Goal: Task Accomplishment & Management: Manage account settings

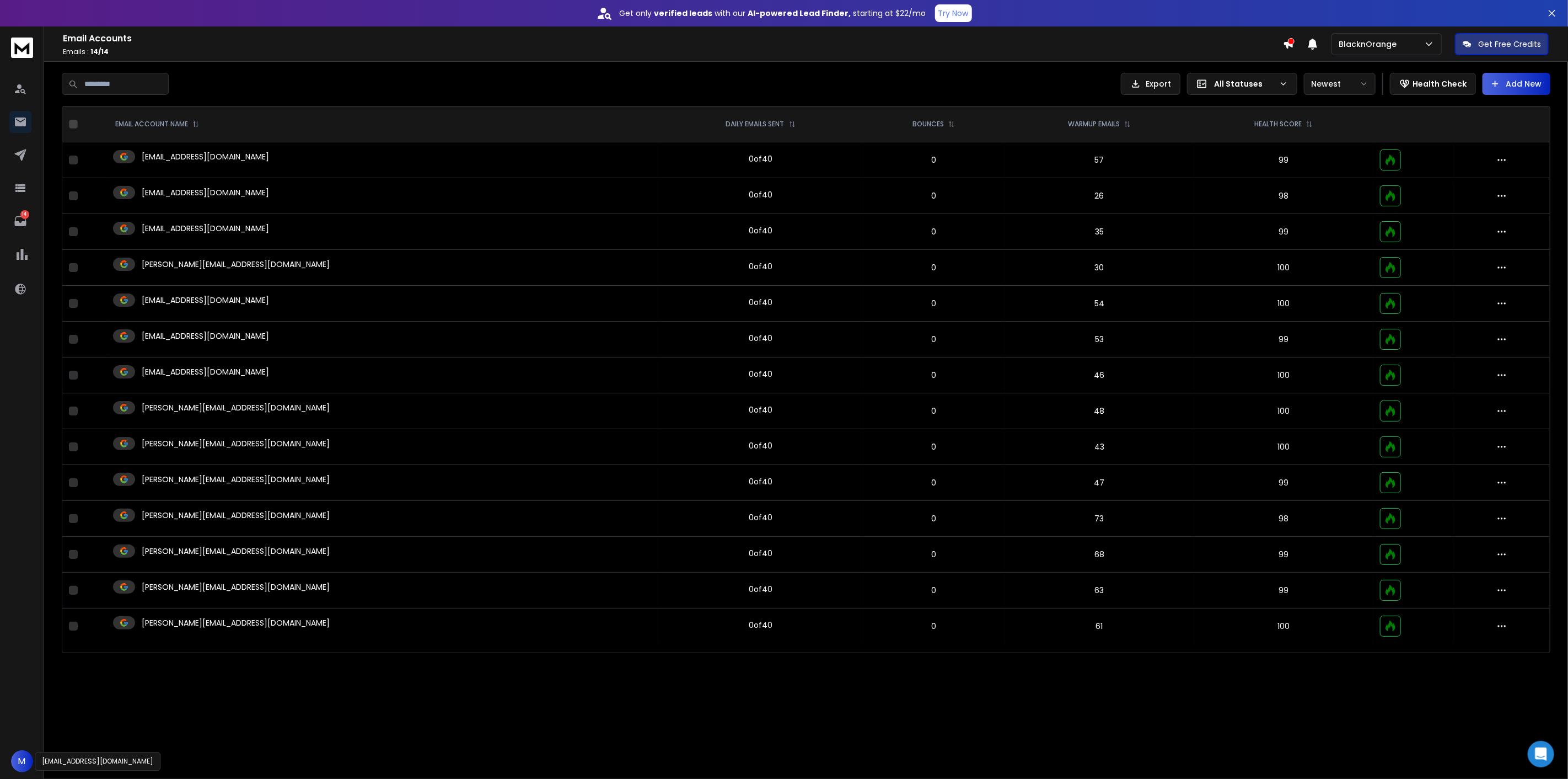
click at [18, 769] on span "M" at bounding box center [22, 761] width 22 height 22
click at [106, 758] on div "Logout" at bounding box center [100, 761] width 105 height 17
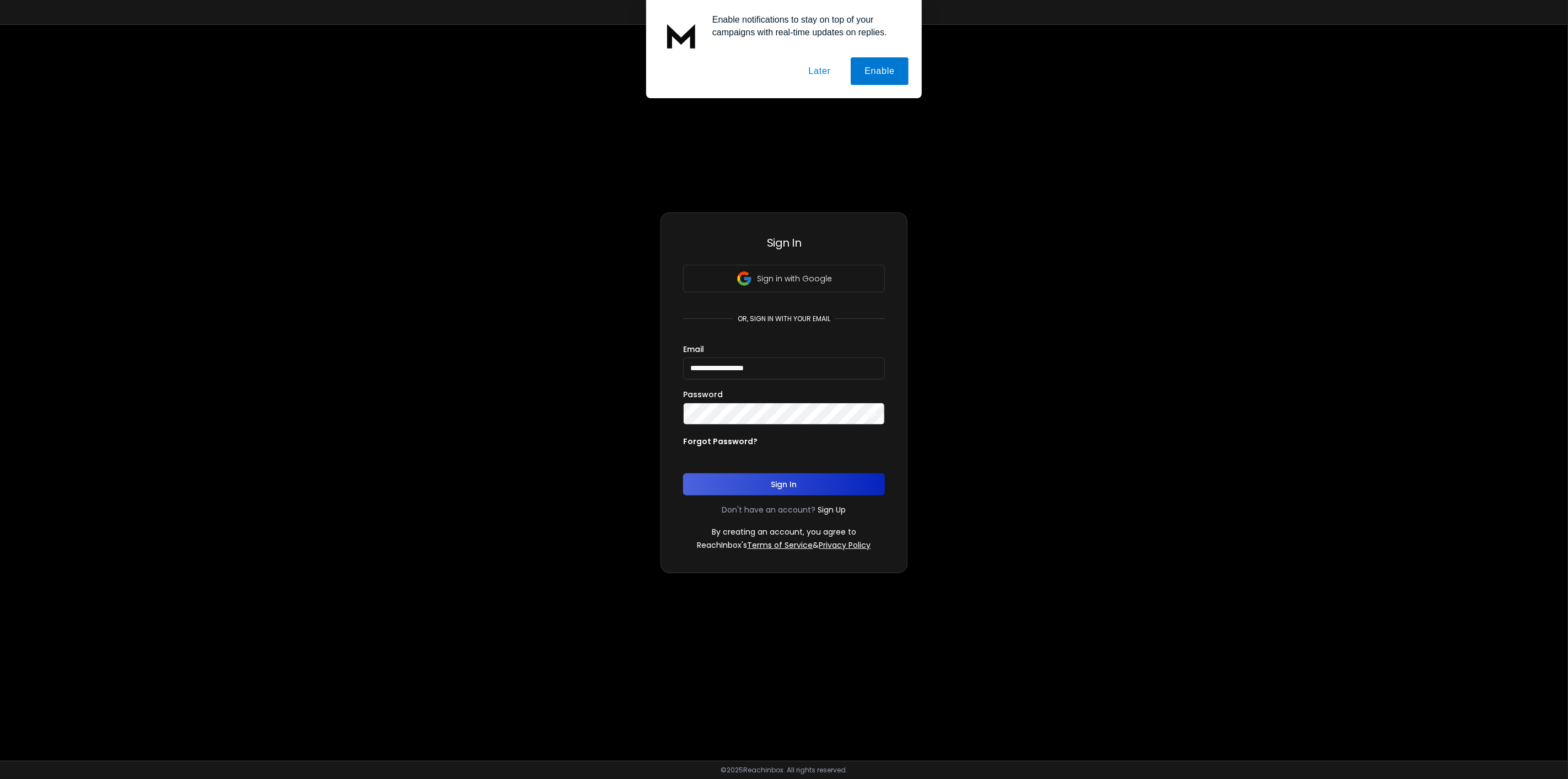
click at [763, 367] on input "**********" at bounding box center [784, 368] width 202 height 22
click at [775, 365] on input "**********" at bounding box center [784, 368] width 202 height 22
type input "**********"
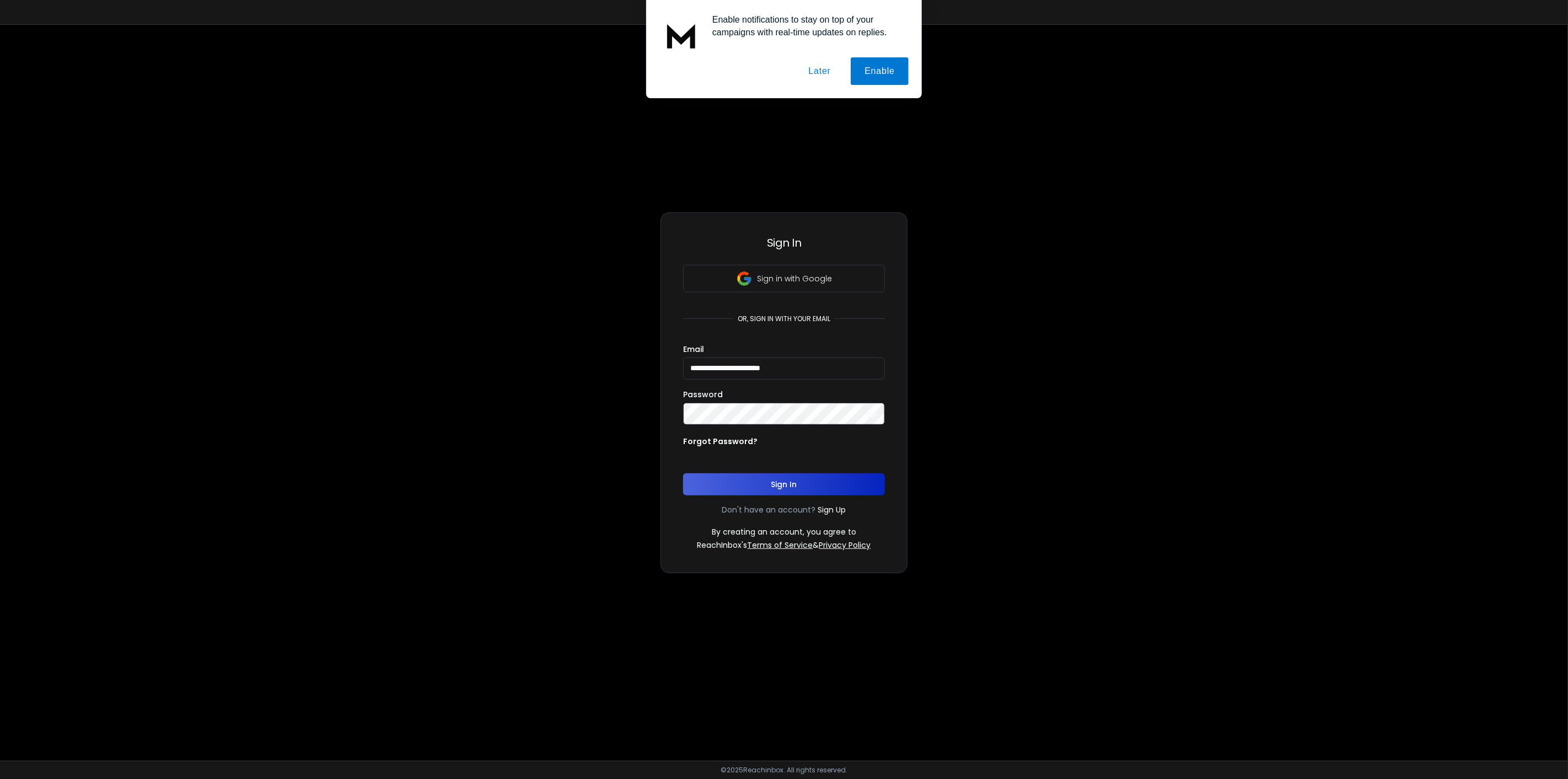
click at [875, 411] on icon at bounding box center [871, 414] width 10 height 10
click at [765, 478] on button "Sign In" at bounding box center [784, 483] width 202 height 22
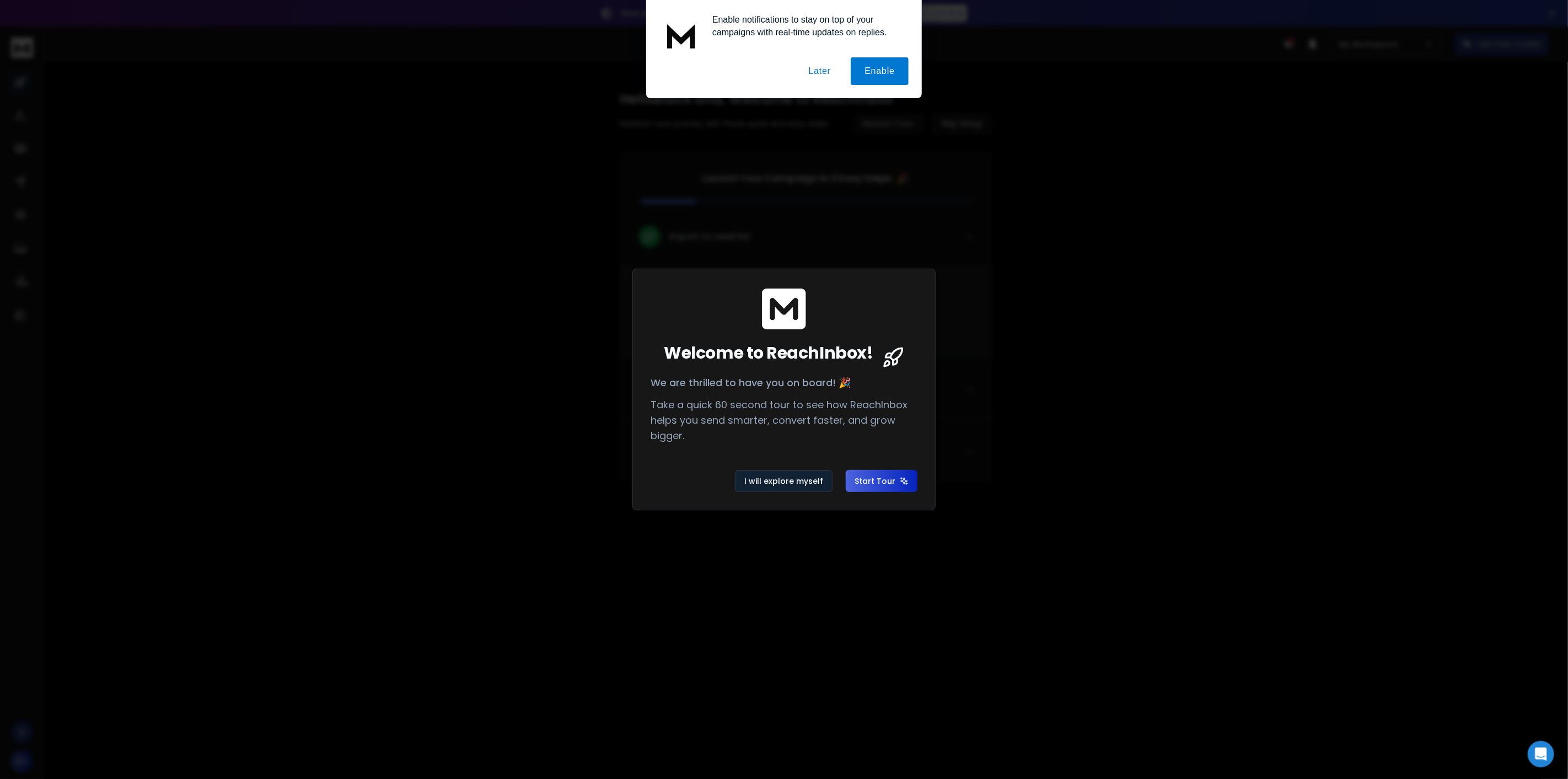
click at [791, 481] on button "I will explore myself" at bounding box center [784, 480] width 97 height 22
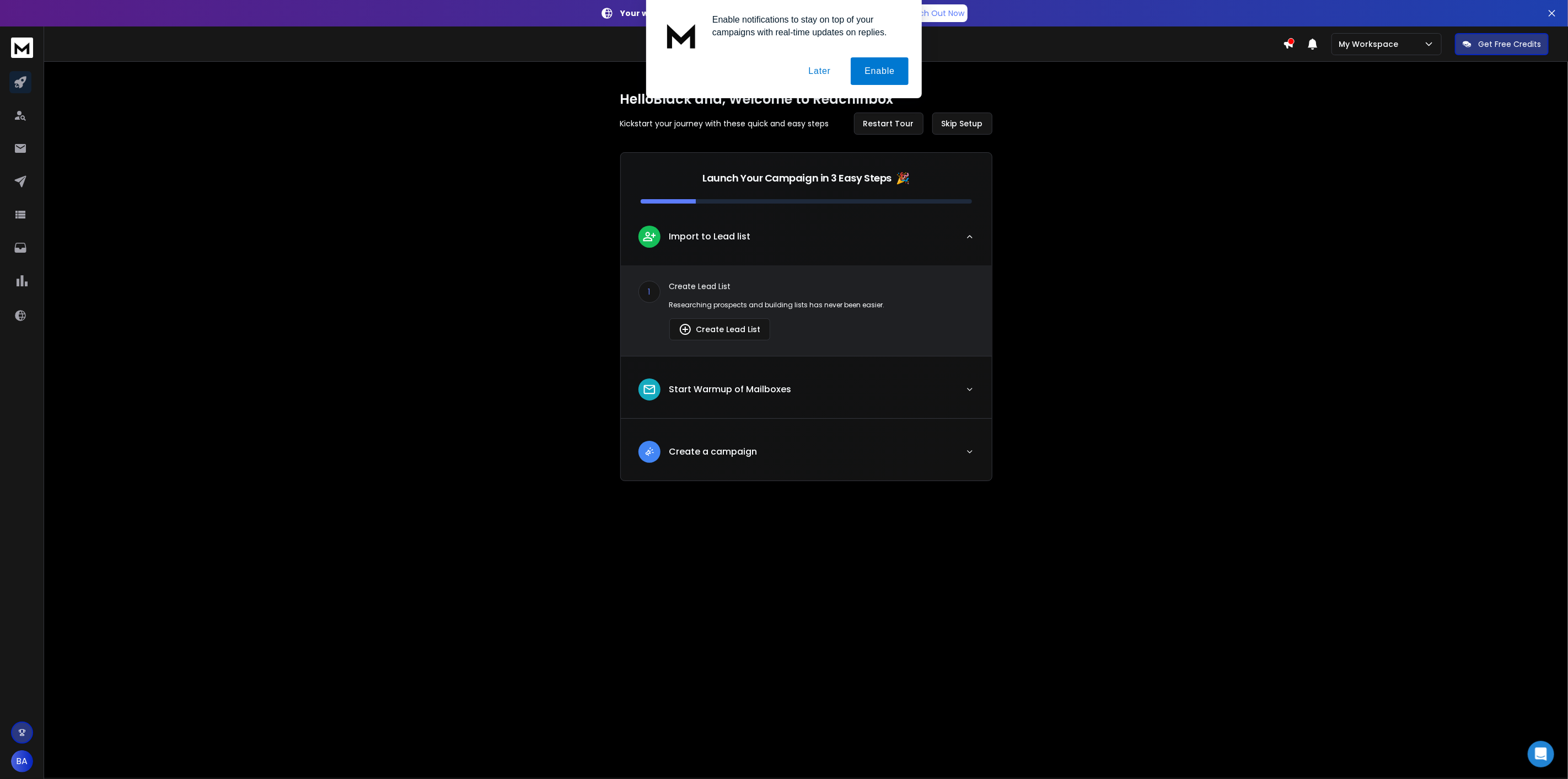
click at [822, 75] on button "Later" at bounding box center [819, 71] width 50 height 28
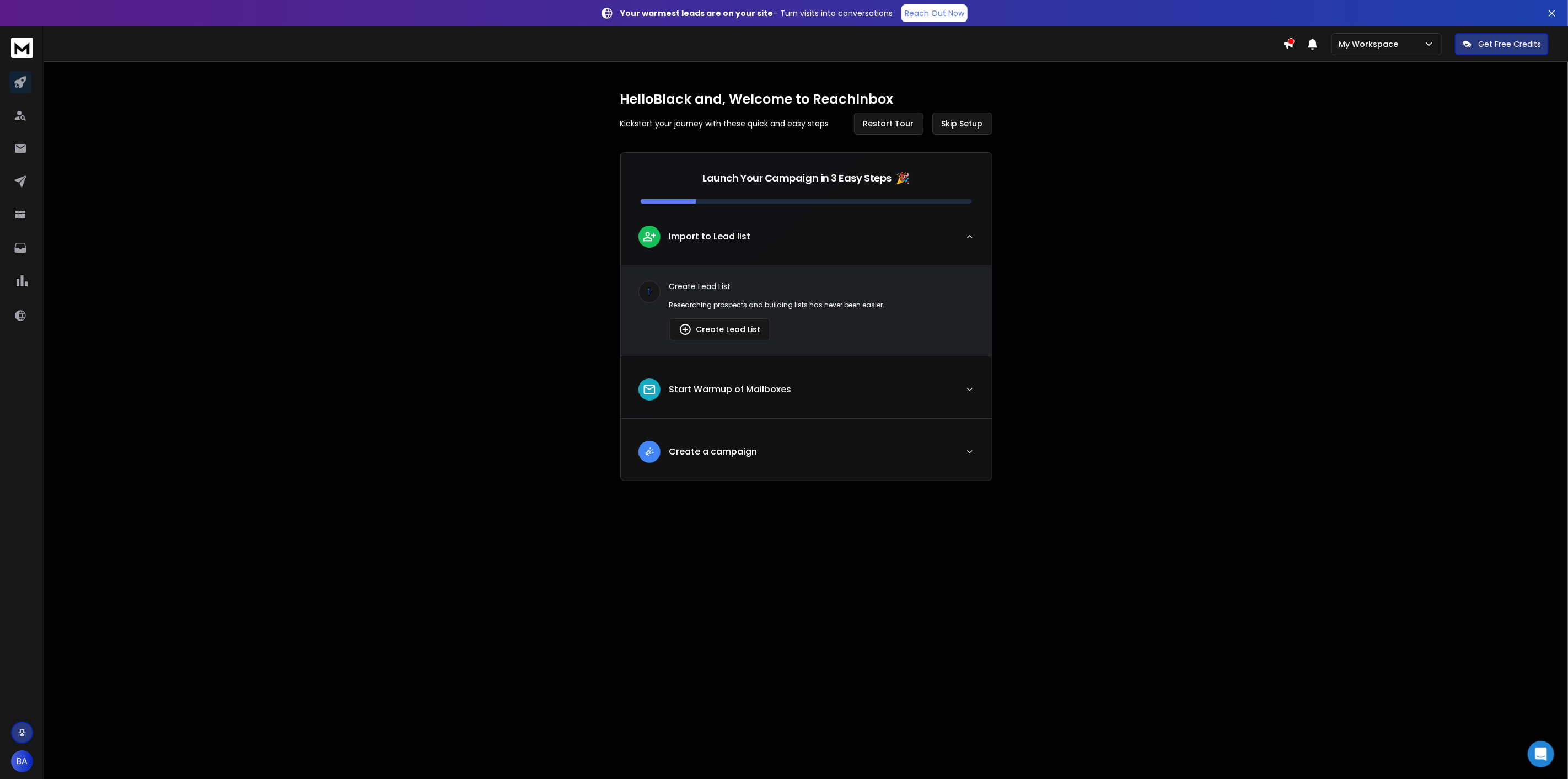
click at [750, 383] on p "Start Warmup of Mailboxes" at bounding box center [730, 389] width 123 height 13
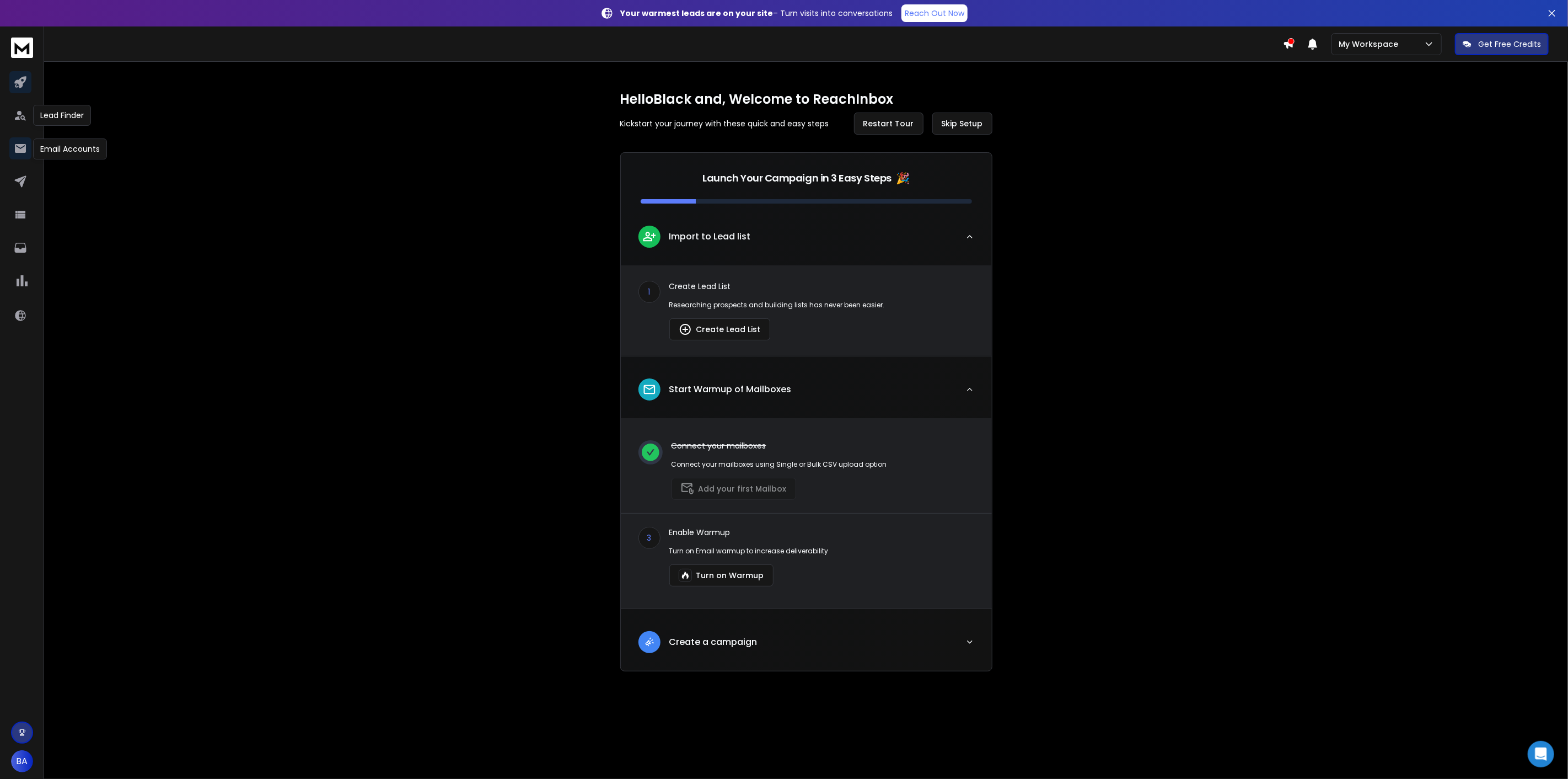
click at [20, 142] on icon at bounding box center [20, 148] width 13 height 13
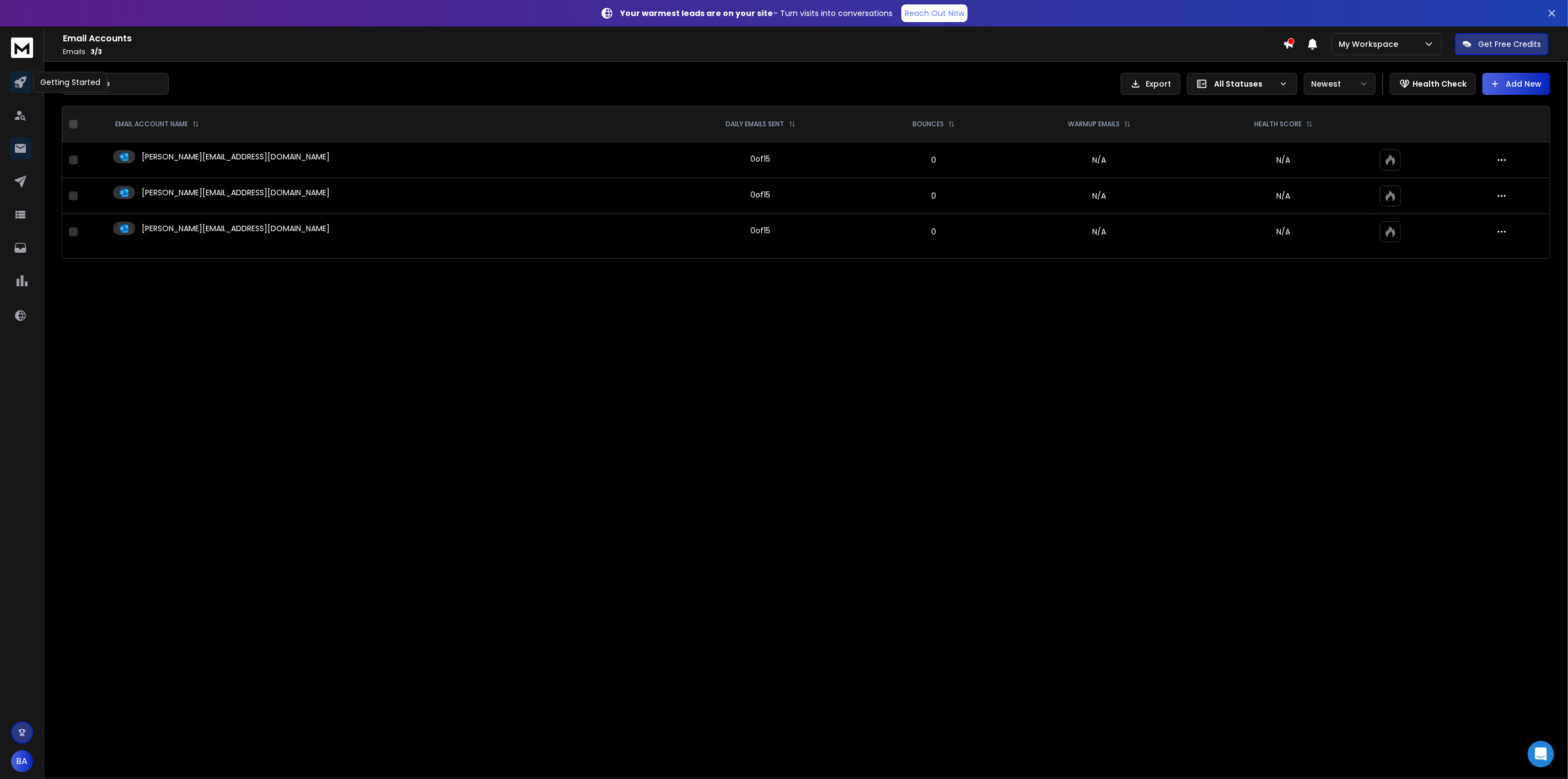
click at [18, 83] on icon at bounding box center [20, 83] width 12 height 12
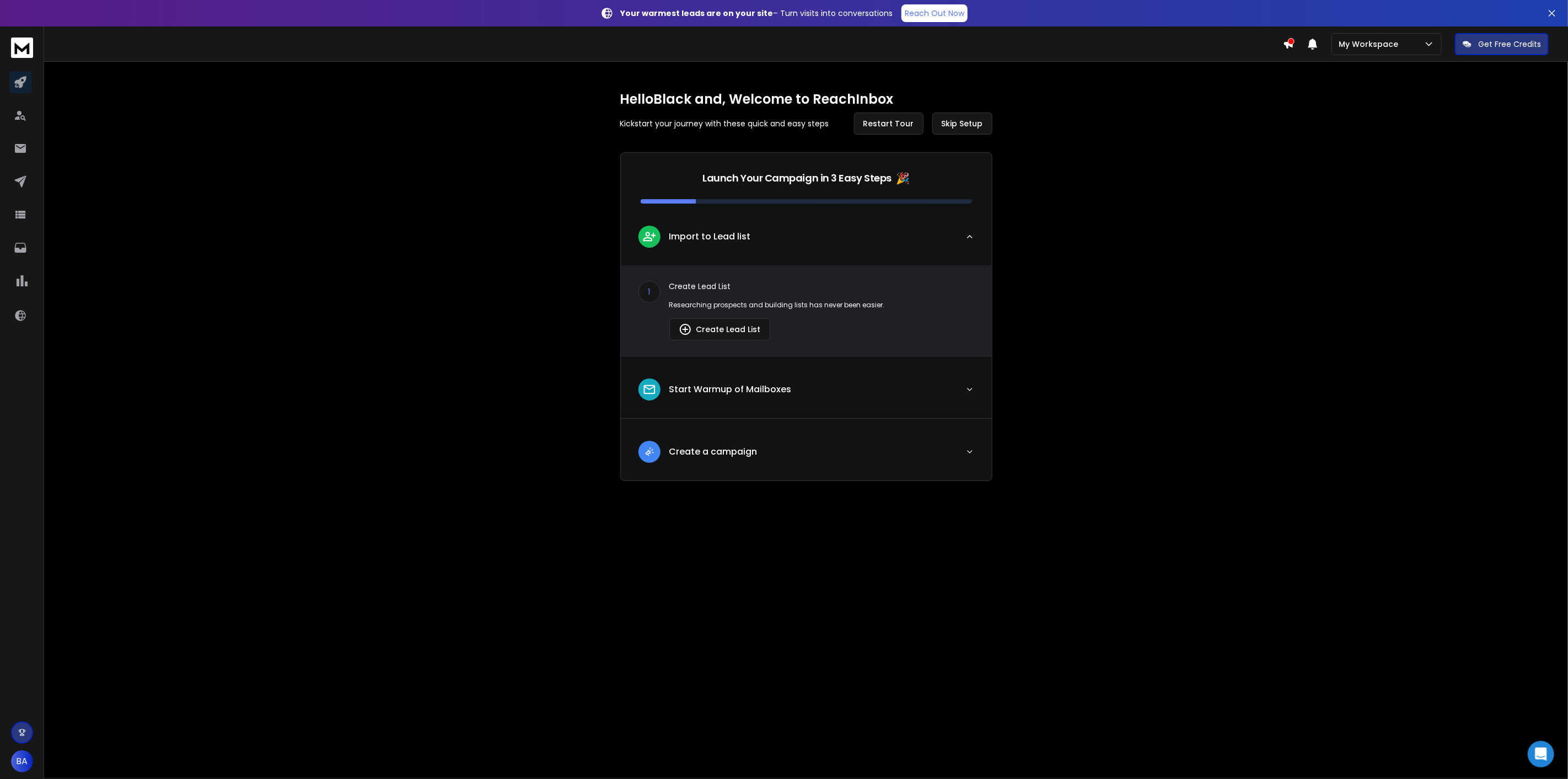
click at [754, 394] on p "Start Warmup of Mailboxes" at bounding box center [730, 389] width 123 height 13
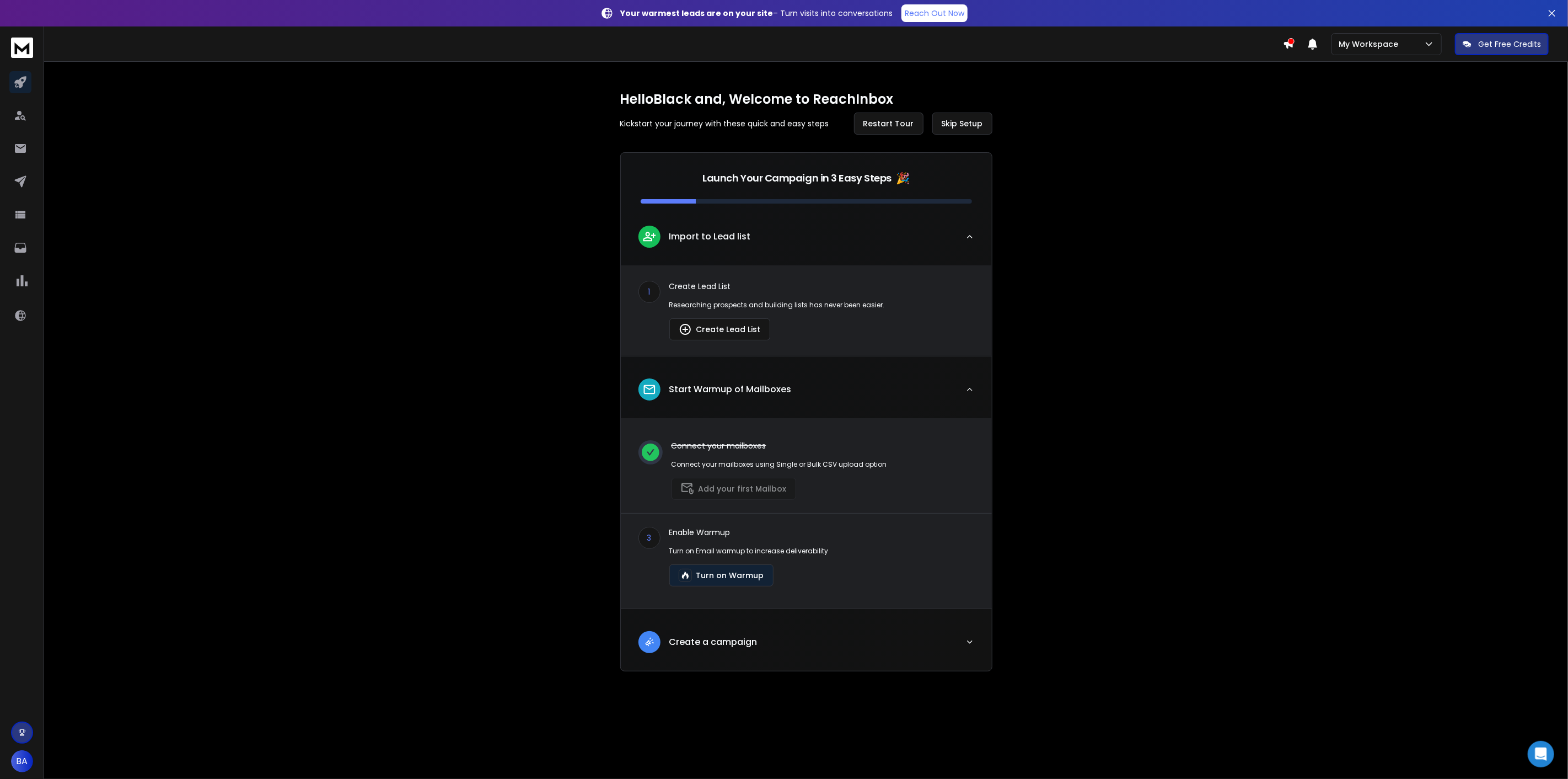
click at [714, 582] on button "Turn on Warmup" at bounding box center [721, 575] width 104 height 22
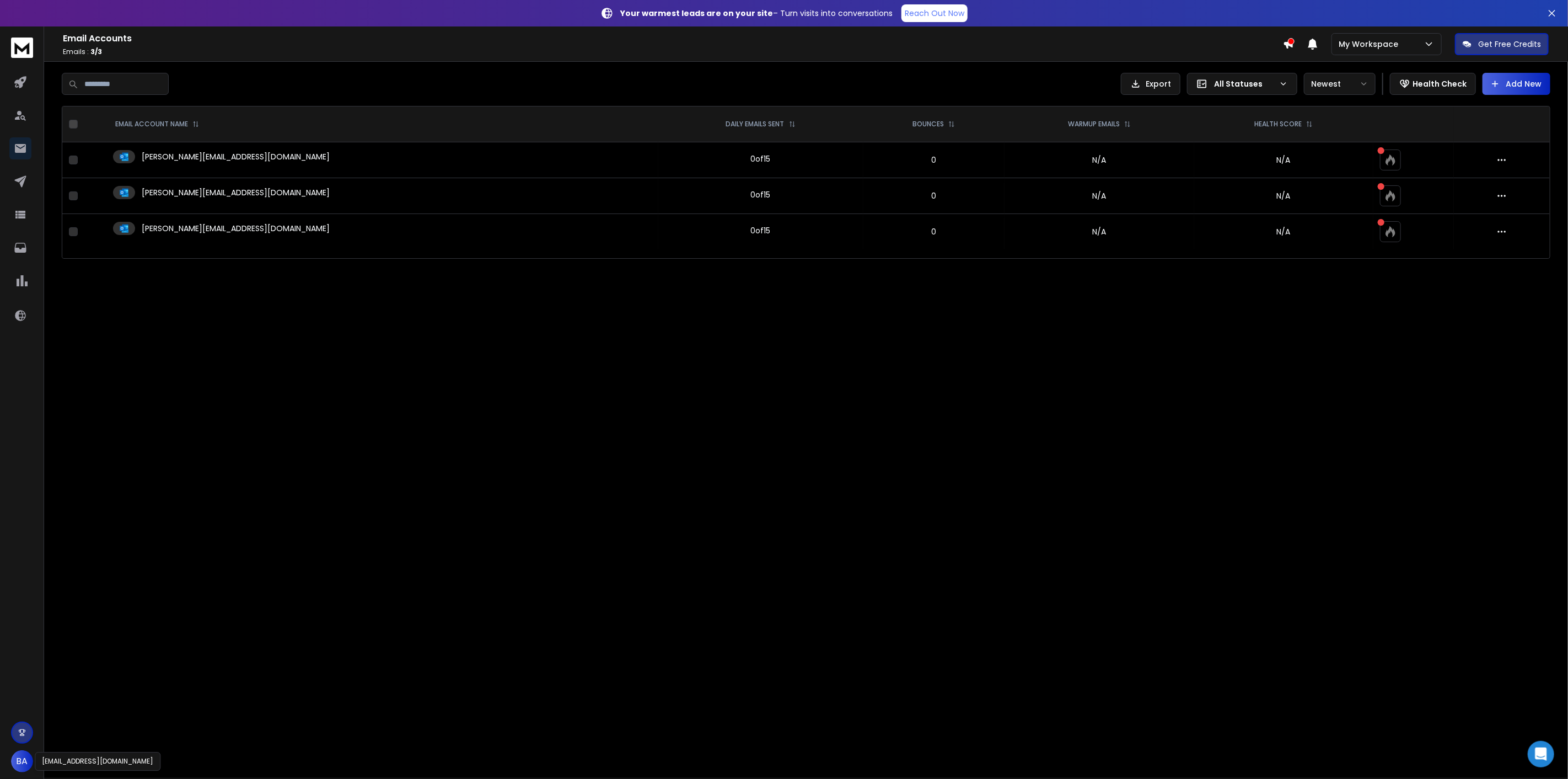
click at [25, 758] on span "BA" at bounding box center [22, 761] width 22 height 22
click at [69, 756] on p "Logout" at bounding box center [65, 760] width 26 height 11
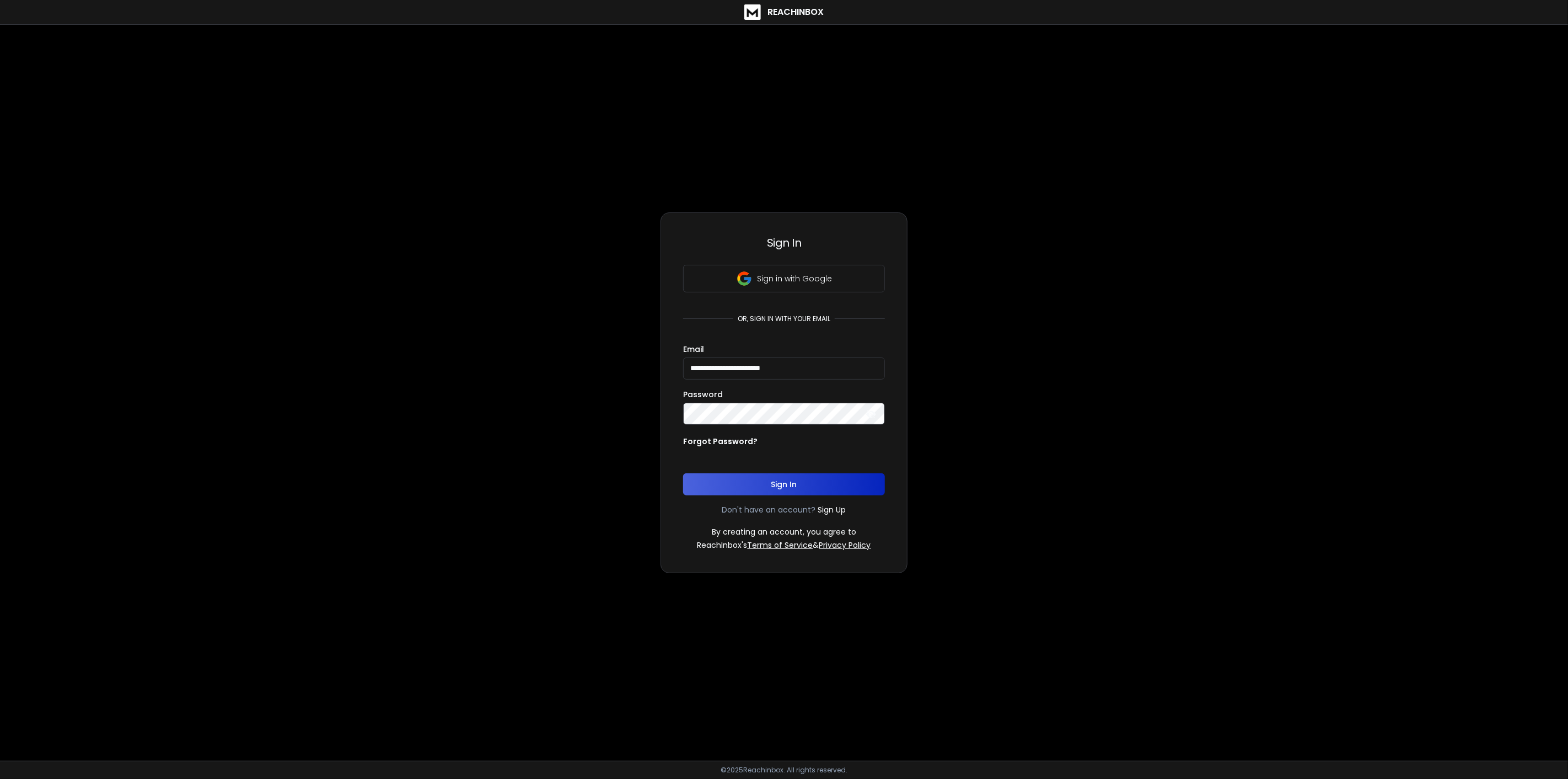
click at [717, 360] on input "**********" at bounding box center [784, 368] width 202 height 22
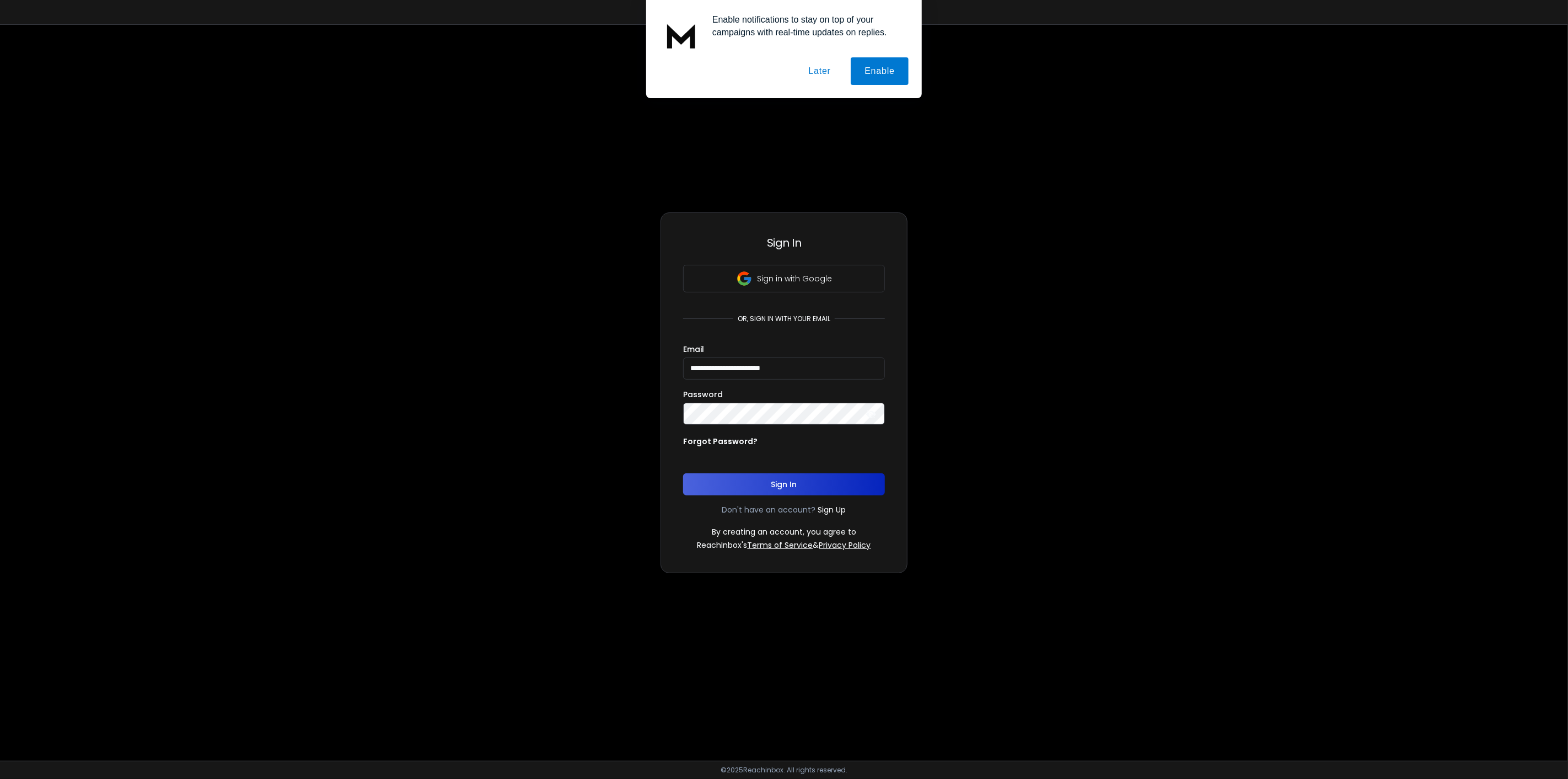
type input "**********"
click at [870, 412] on icon at bounding box center [871, 414] width 10 height 10
click at [789, 489] on button "Sign In" at bounding box center [784, 483] width 202 height 22
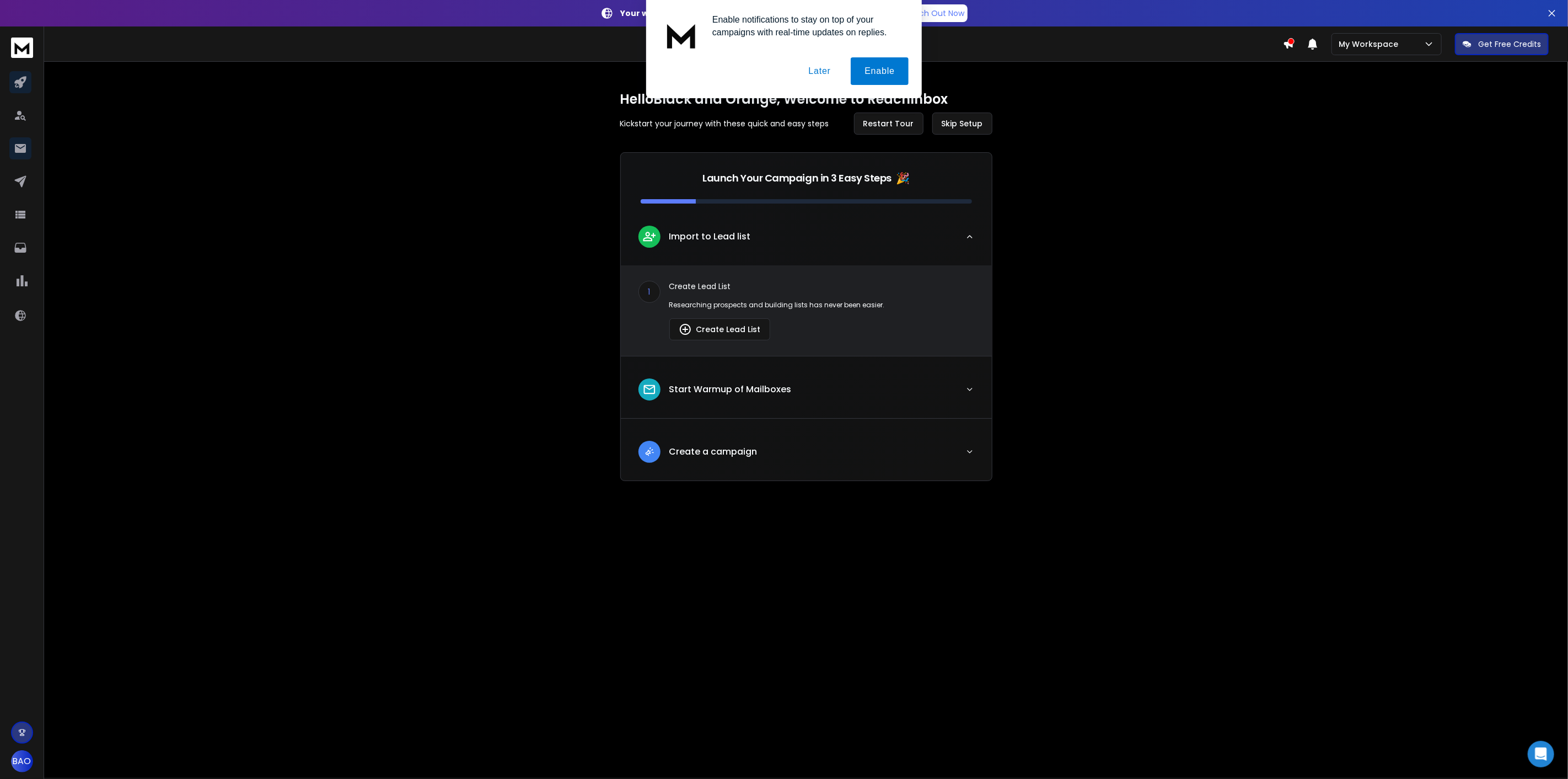
click at [11, 143] on link at bounding box center [20, 148] width 22 height 22
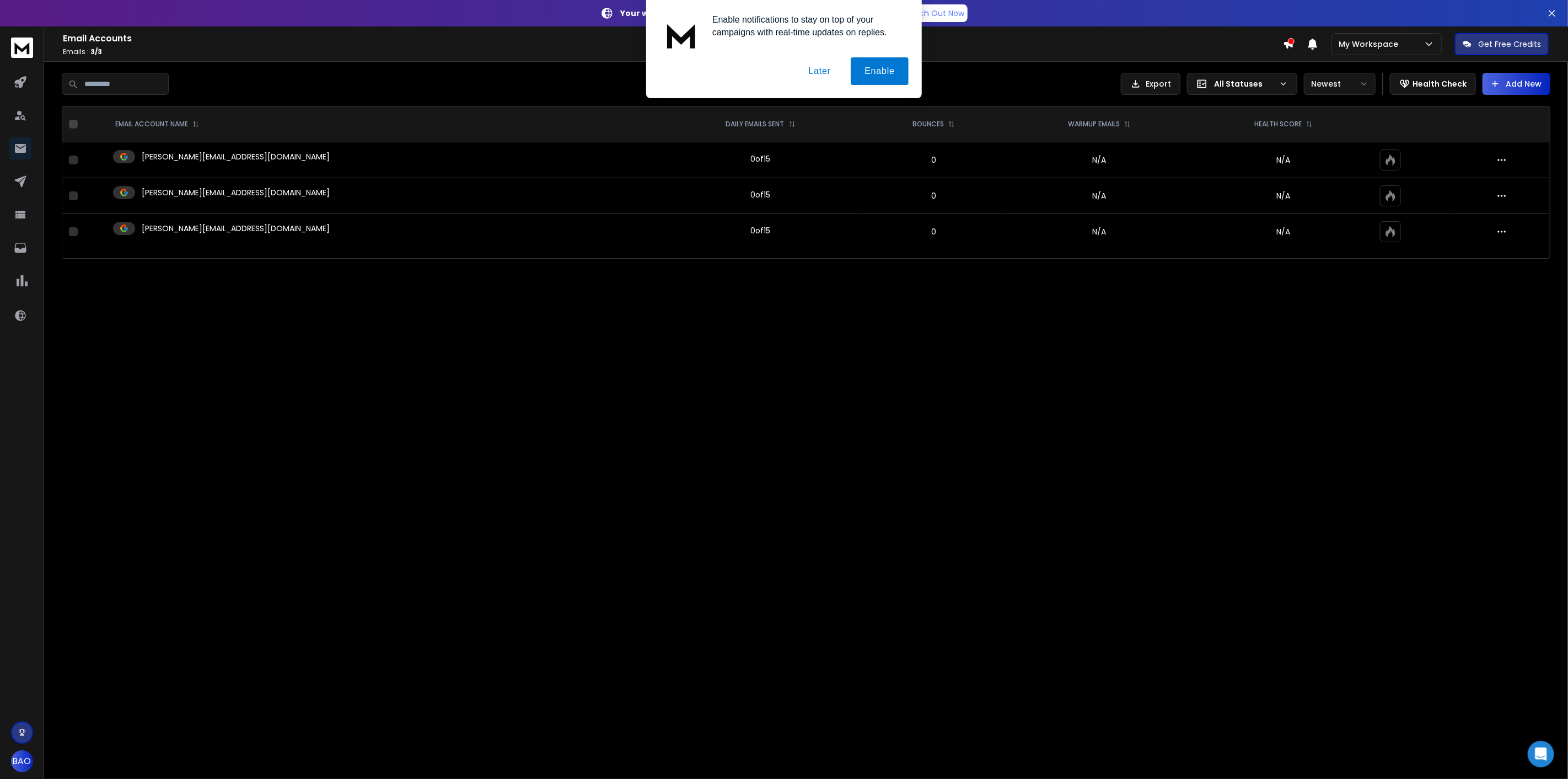
click at [814, 67] on button "Later" at bounding box center [819, 71] width 50 height 28
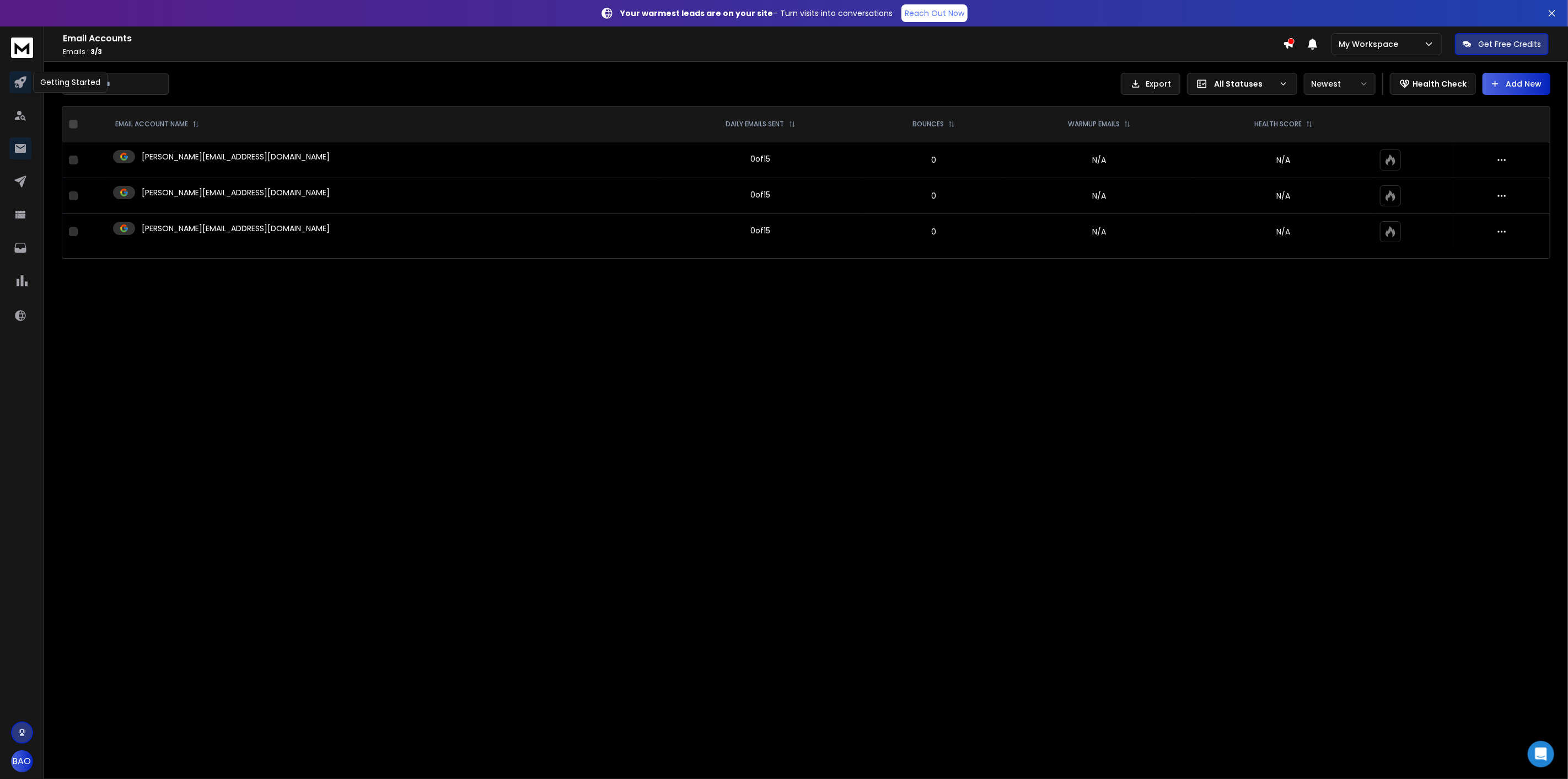
click at [21, 82] on icon at bounding box center [20, 83] width 12 height 12
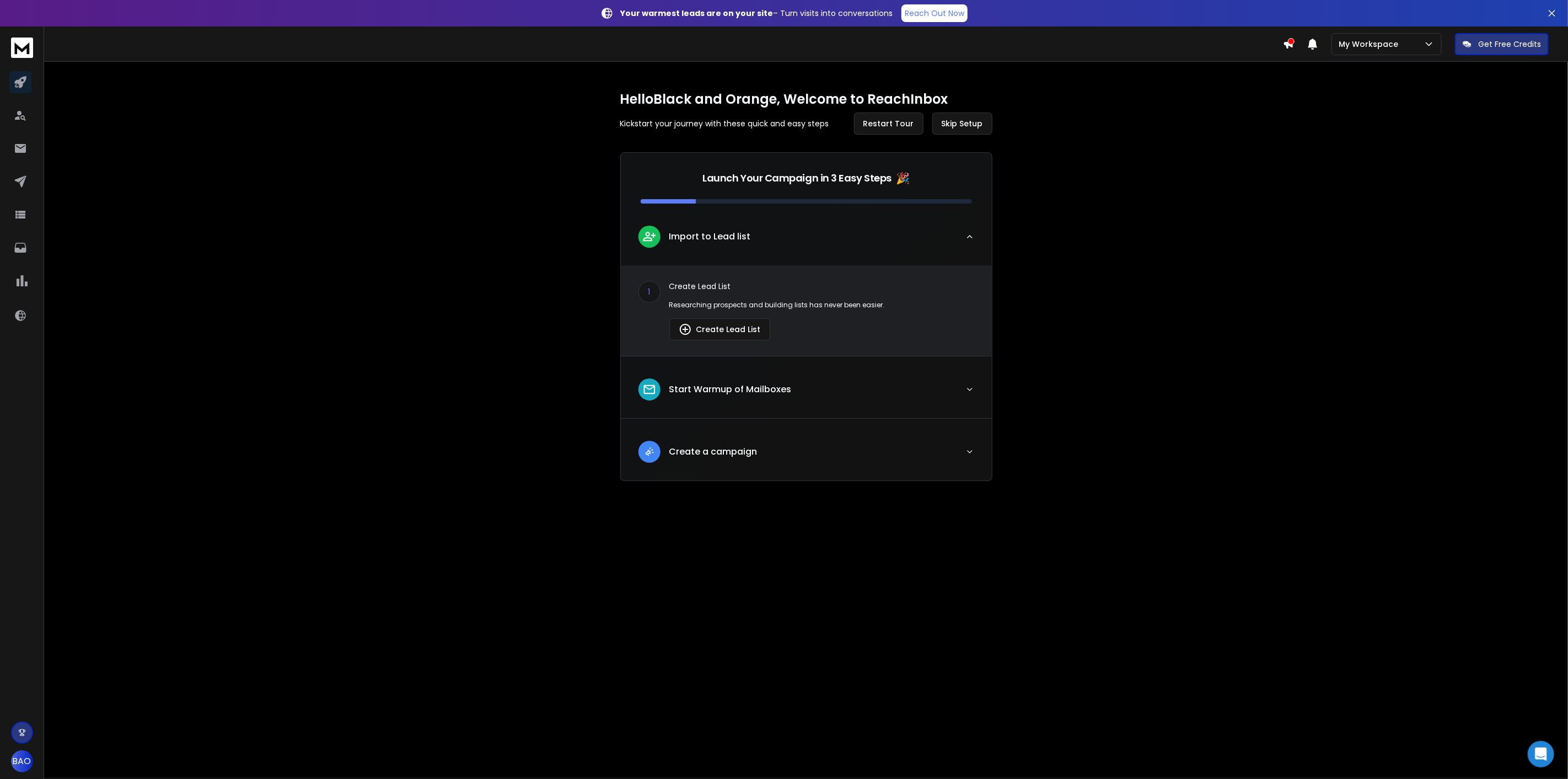
click at [821, 403] on button "Start Warmup of Mailboxes" at bounding box center [806, 394] width 371 height 49
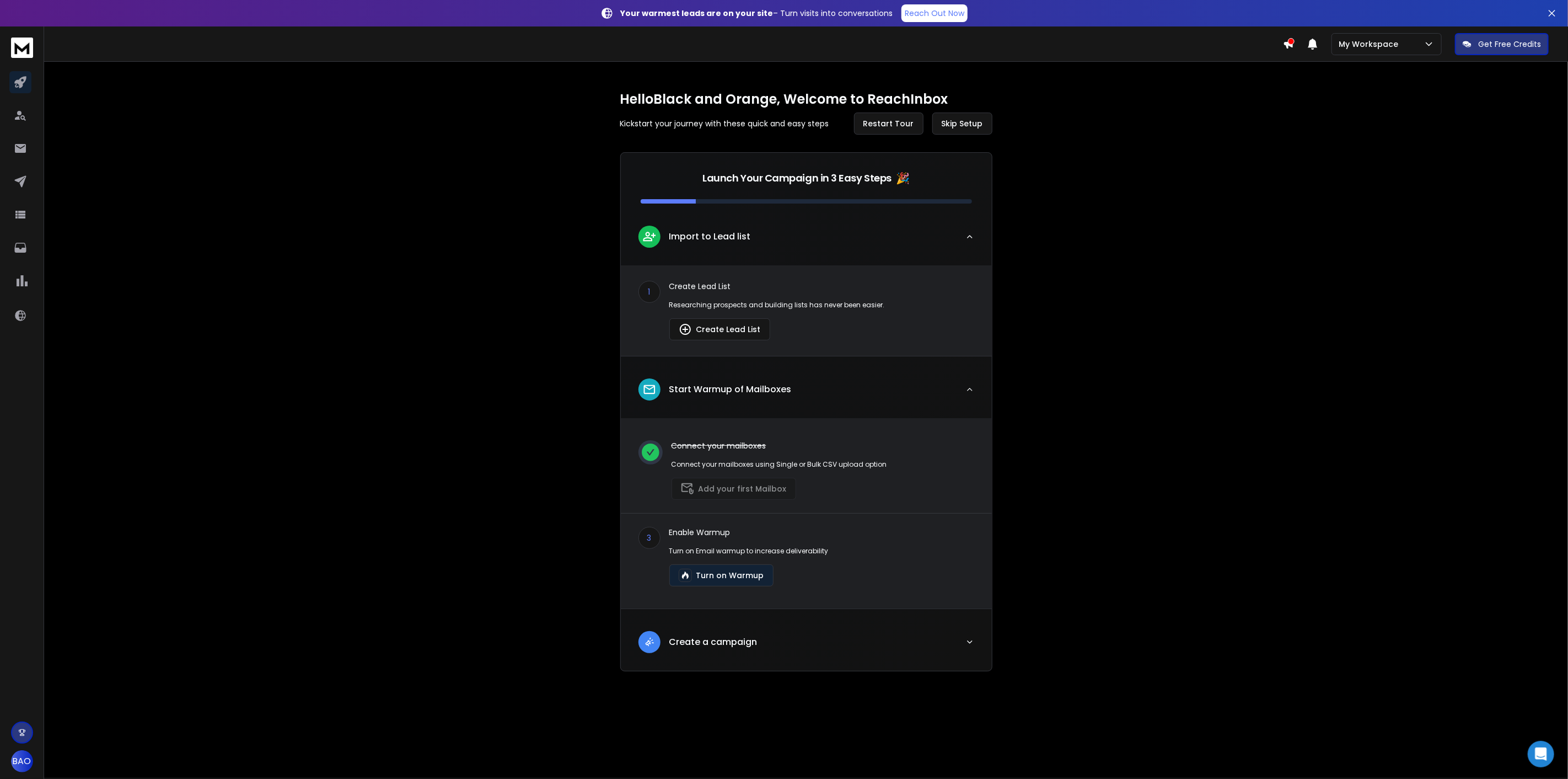
click at [723, 585] on button "Turn on Warmup" at bounding box center [721, 575] width 104 height 22
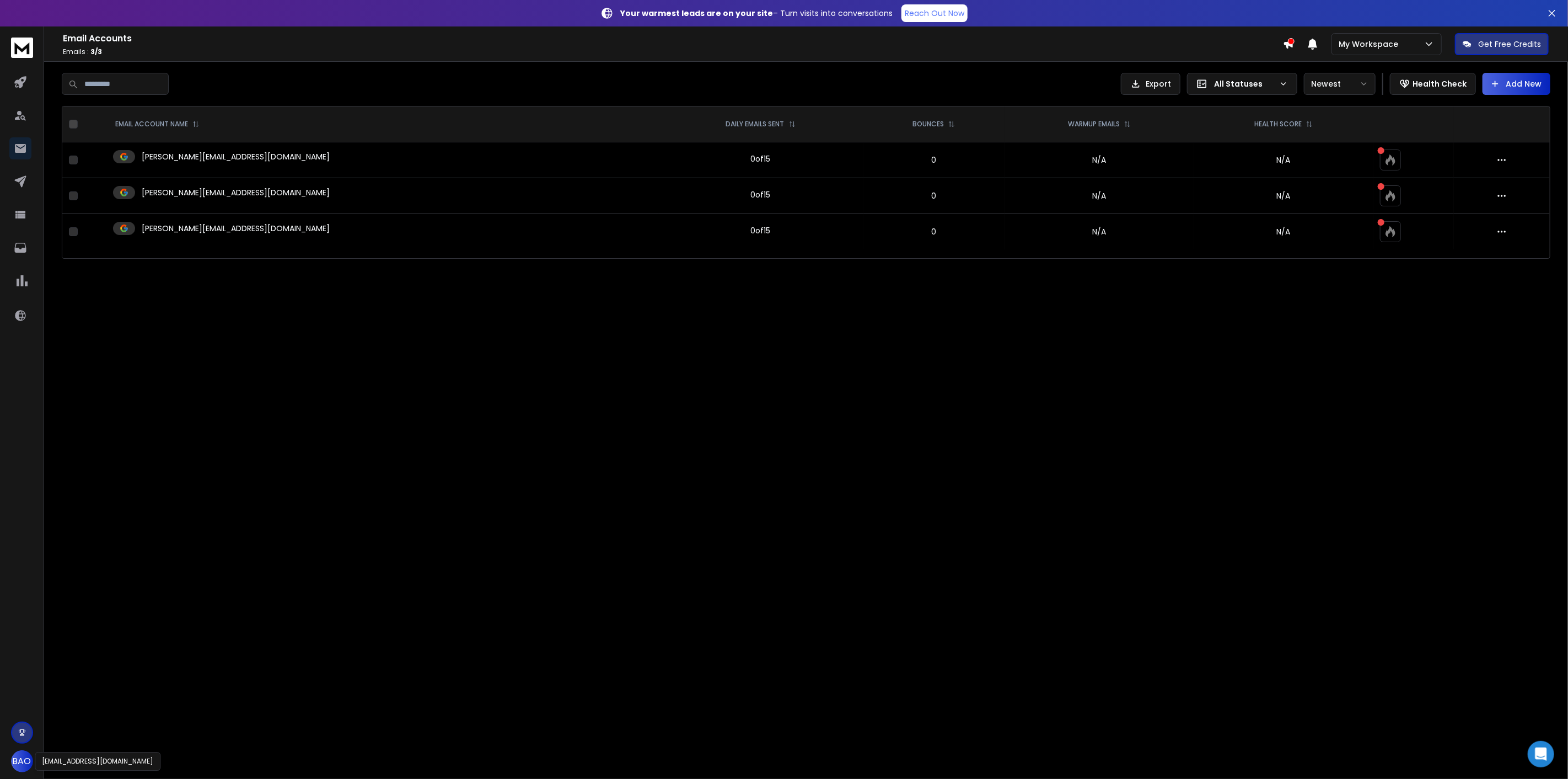
click at [19, 759] on span "BAO" at bounding box center [22, 761] width 22 height 22
click at [63, 758] on p "Logout" at bounding box center [65, 760] width 26 height 11
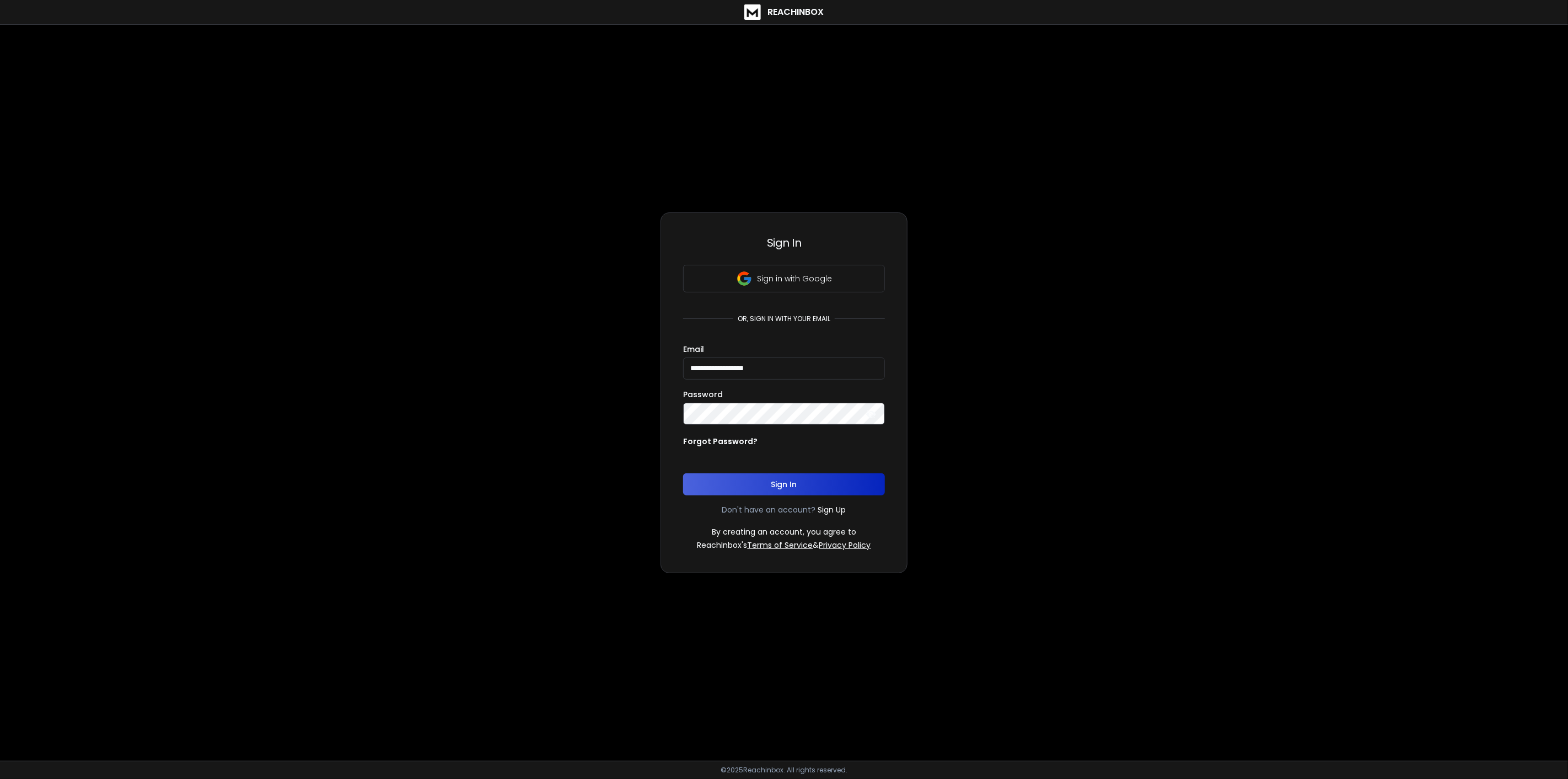
click at [772, 372] on input "**********" at bounding box center [784, 368] width 202 height 22
type input "**********"
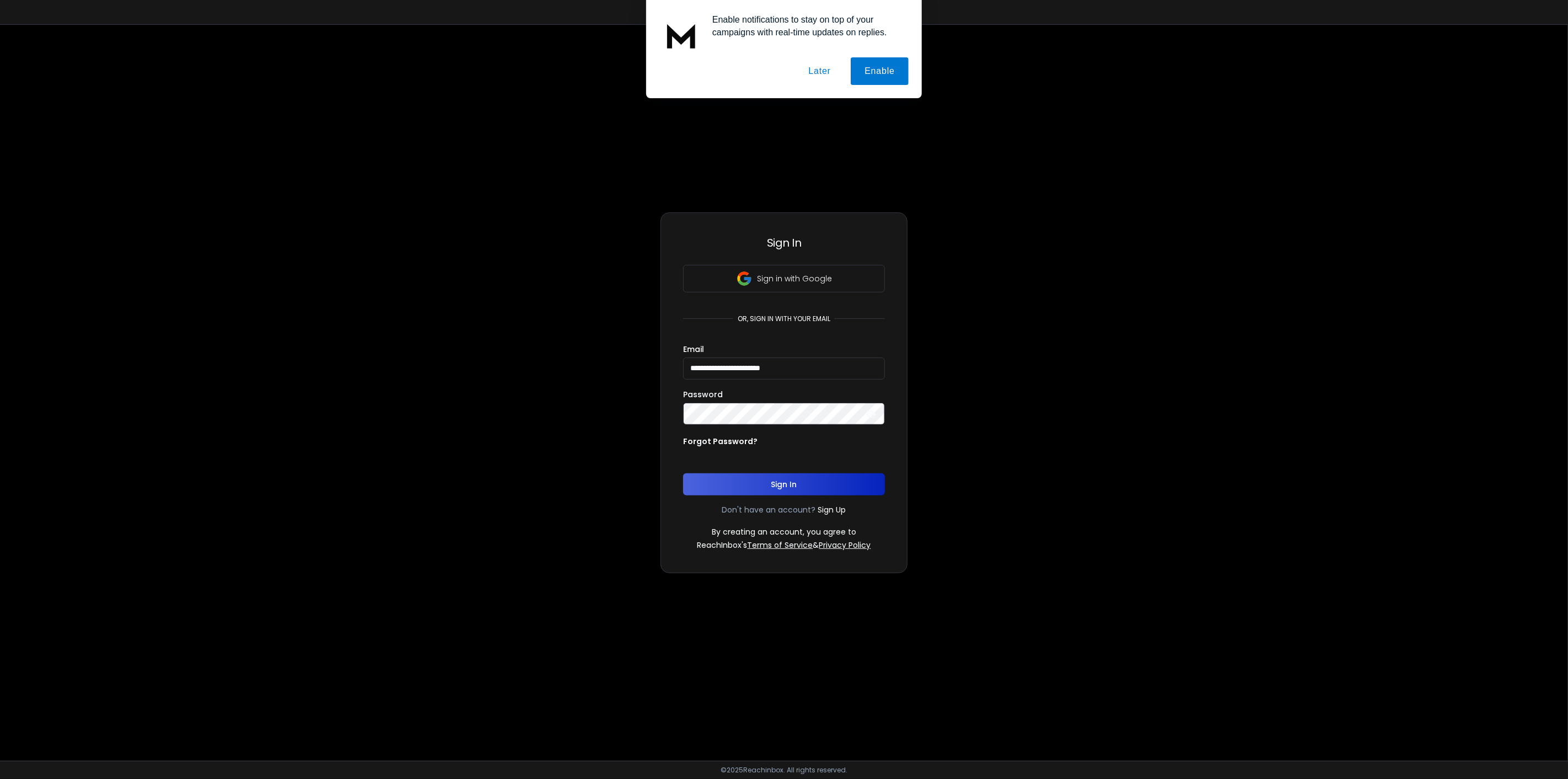
click at [756, 484] on button "Sign In" at bounding box center [784, 483] width 202 height 22
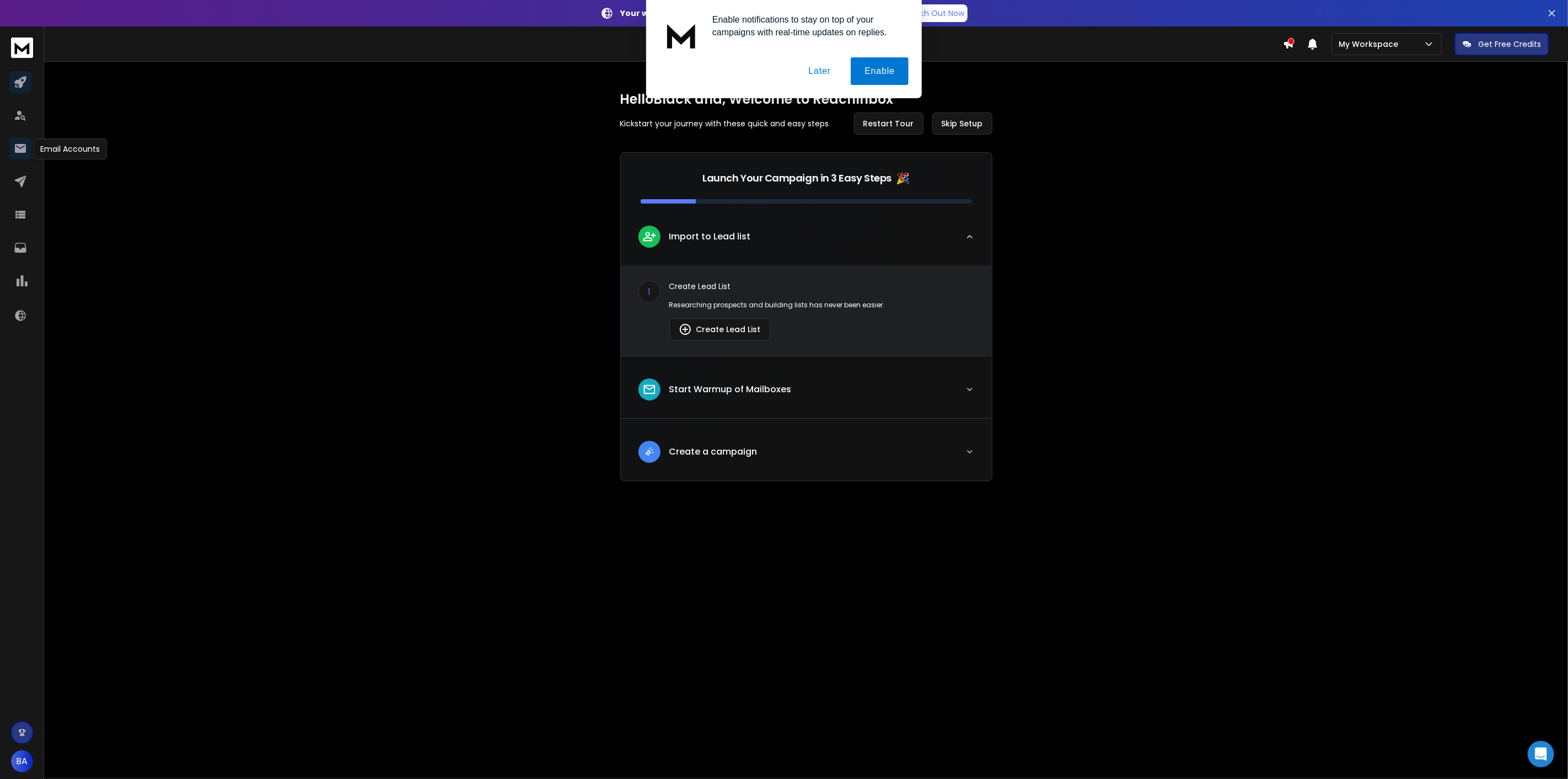
click at [14, 143] on icon at bounding box center [20, 148] width 13 height 13
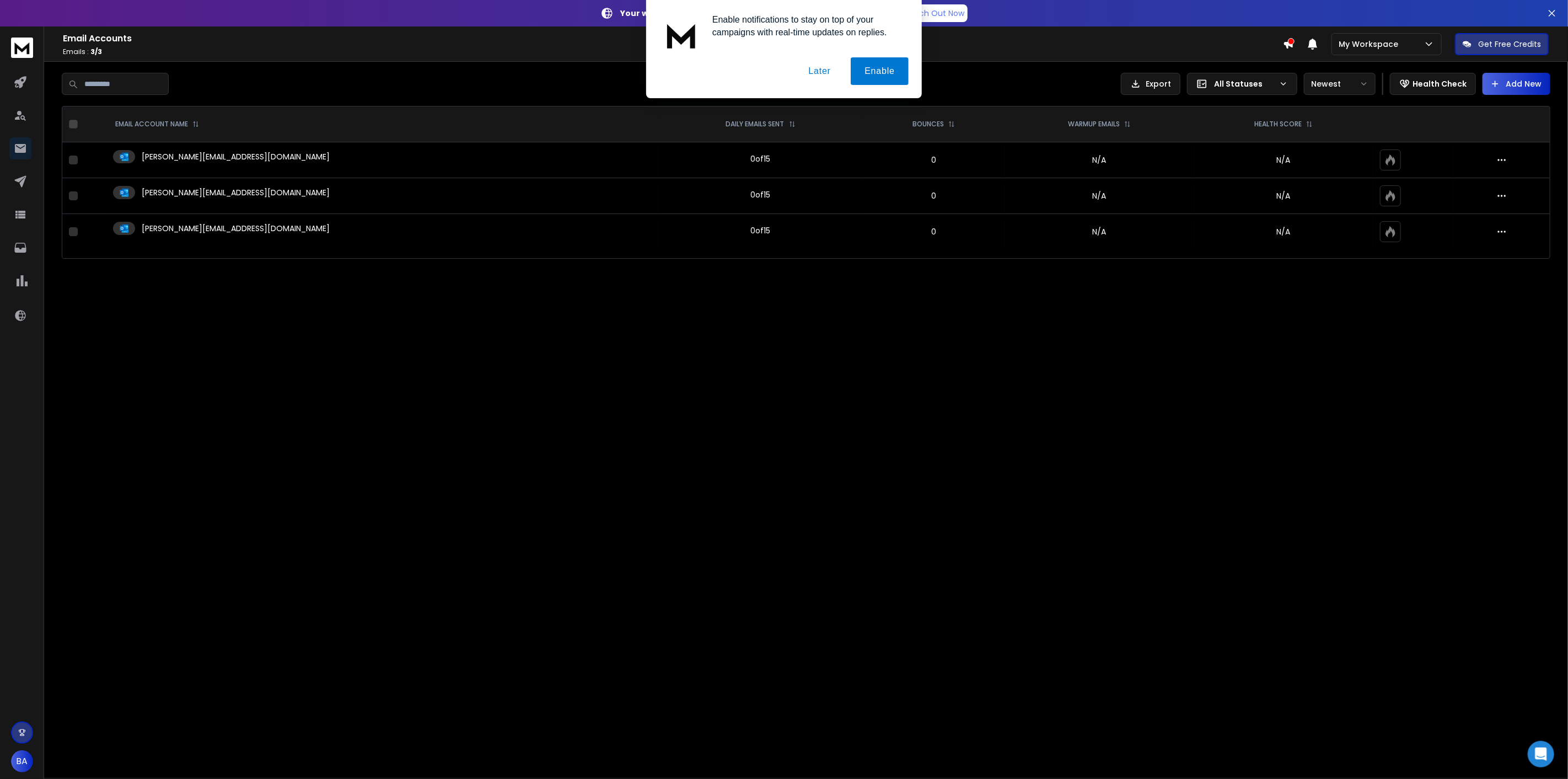
click at [1388, 161] on icon at bounding box center [1390, 160] width 10 height 11
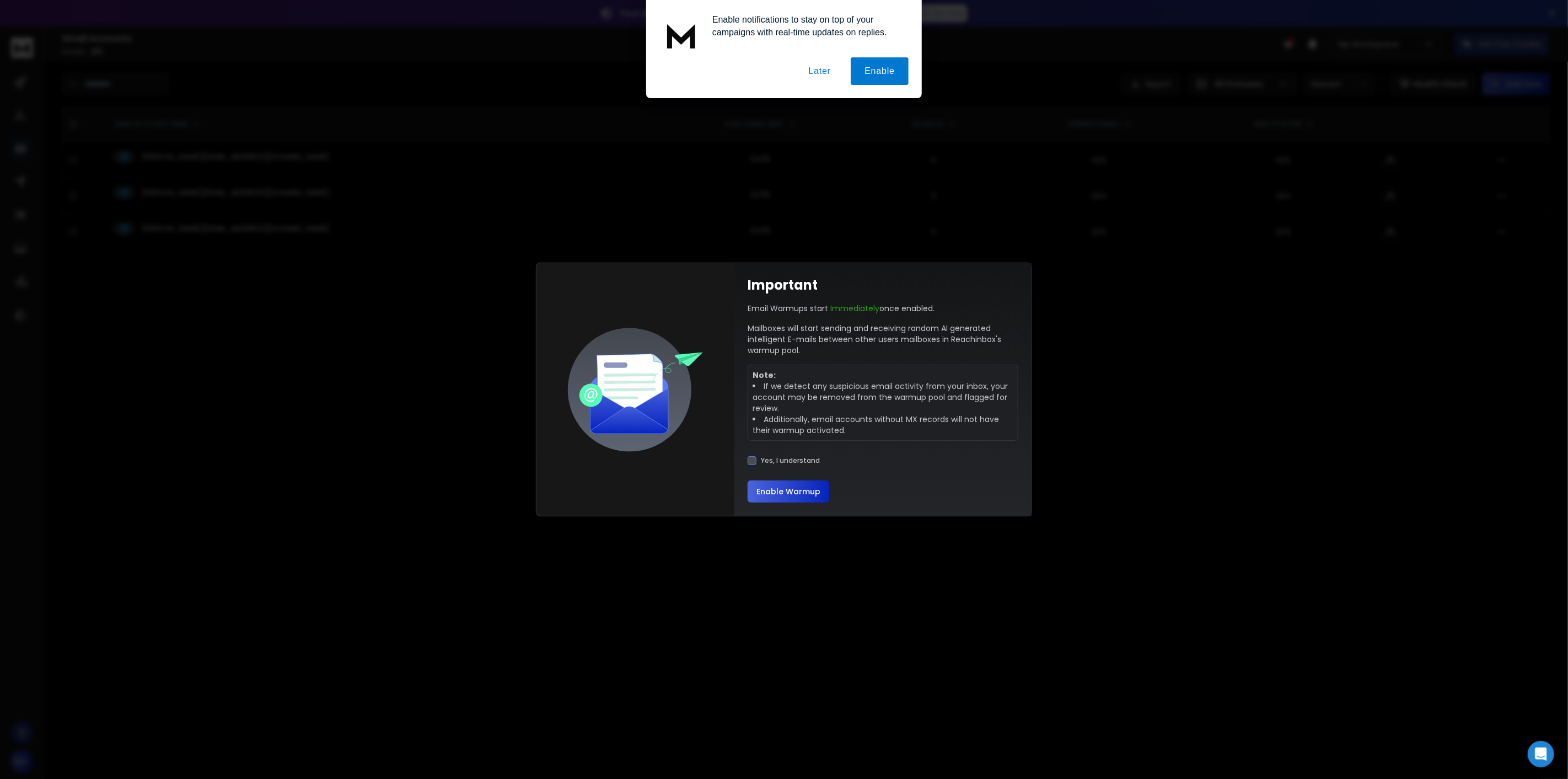
click at [781, 463] on label "Yes, I understand" at bounding box center [790, 461] width 59 height 9
click at [773, 459] on label "Yes, I understand" at bounding box center [790, 461] width 59 height 9
click at [753, 463] on button "Yes, I understand" at bounding box center [752, 461] width 9 height 9
click at [778, 489] on button "Enable Warmup" at bounding box center [788, 490] width 82 height 22
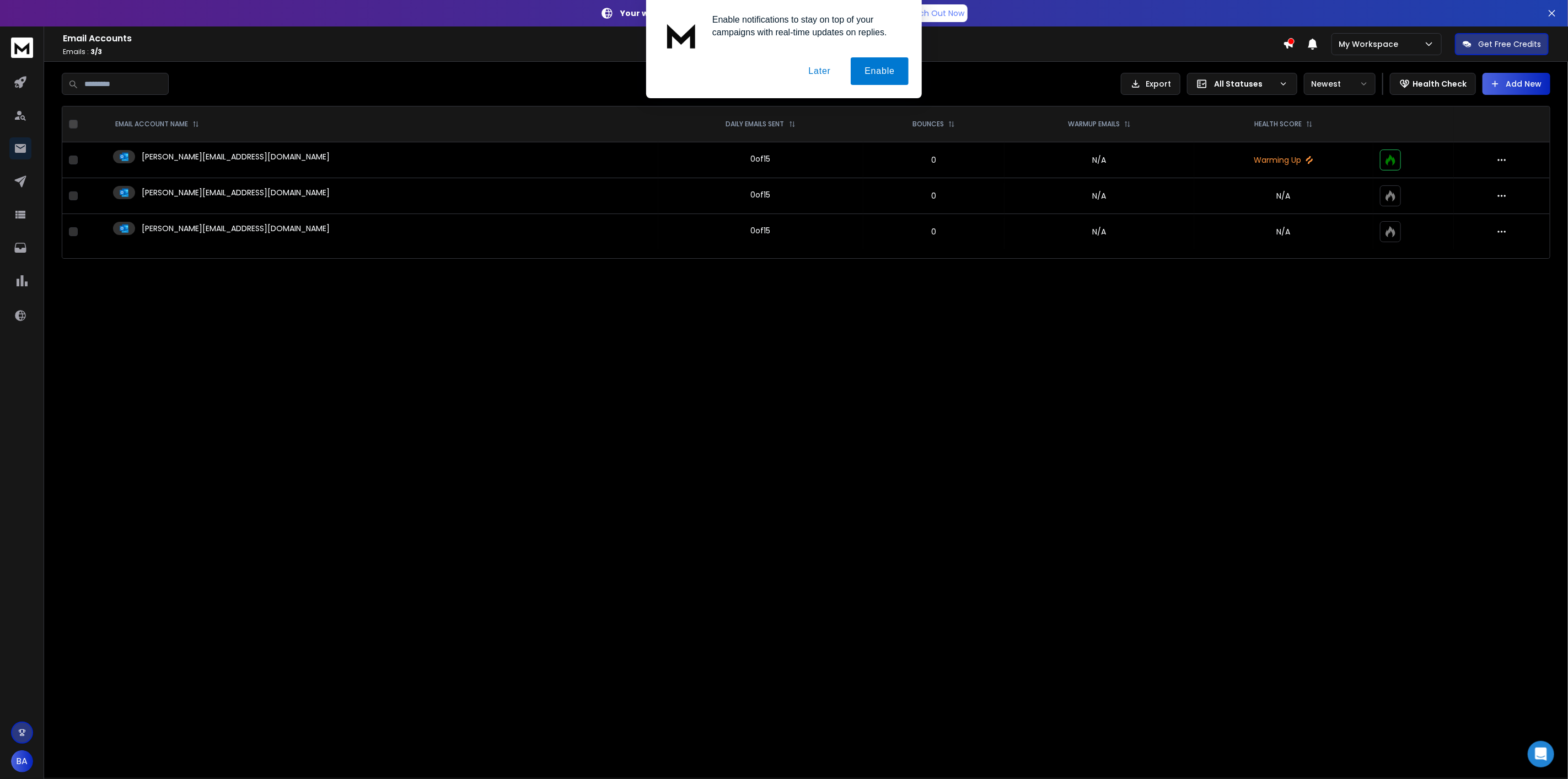
click at [1386, 196] on icon at bounding box center [1390, 196] width 10 height 11
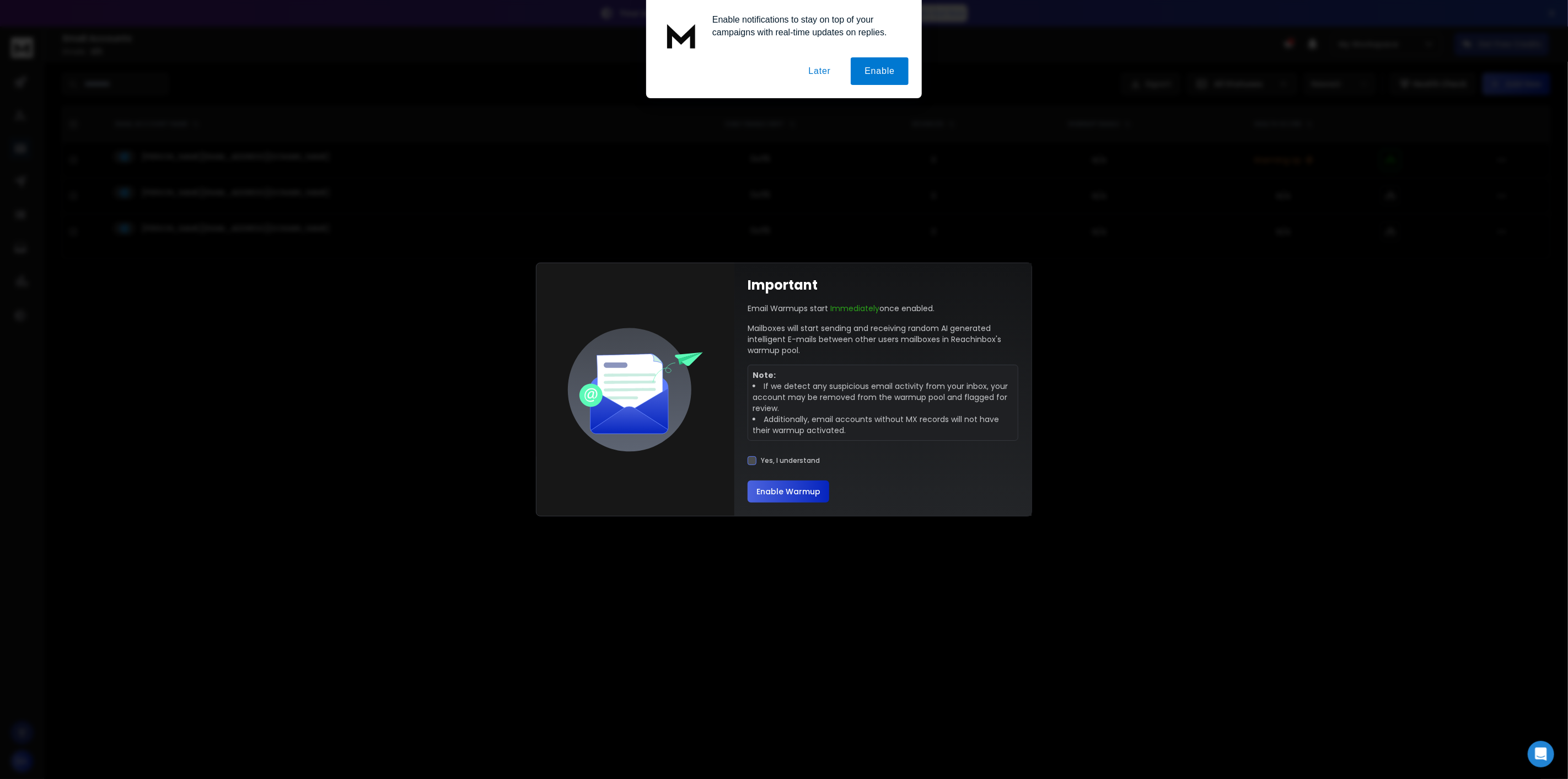
click at [753, 460] on button "Yes, I understand" at bounding box center [752, 461] width 9 height 9
click at [778, 492] on button "Enable Warmup" at bounding box center [788, 490] width 82 height 22
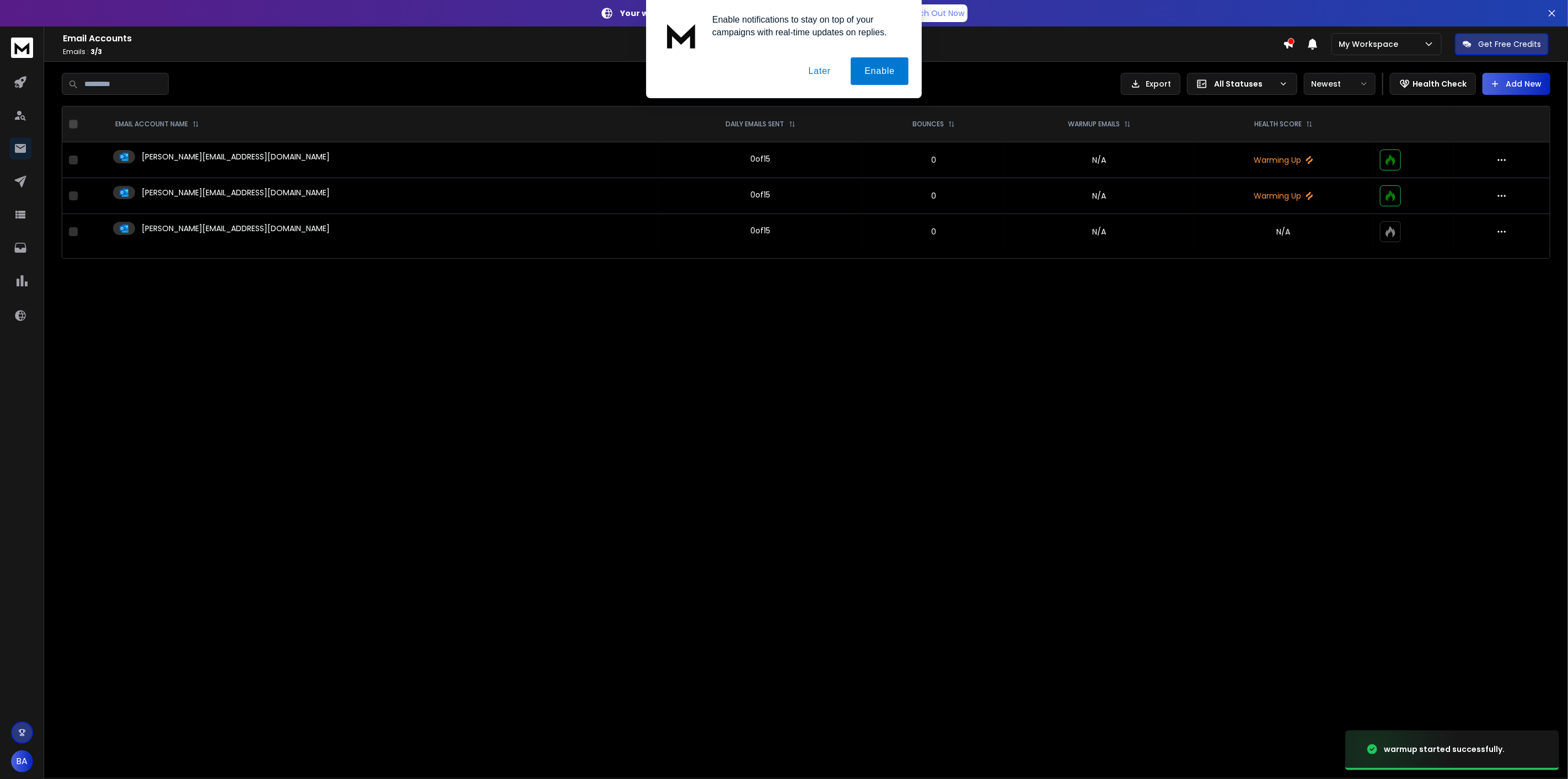
click at [1386, 230] on icon at bounding box center [1390, 231] width 10 height 11
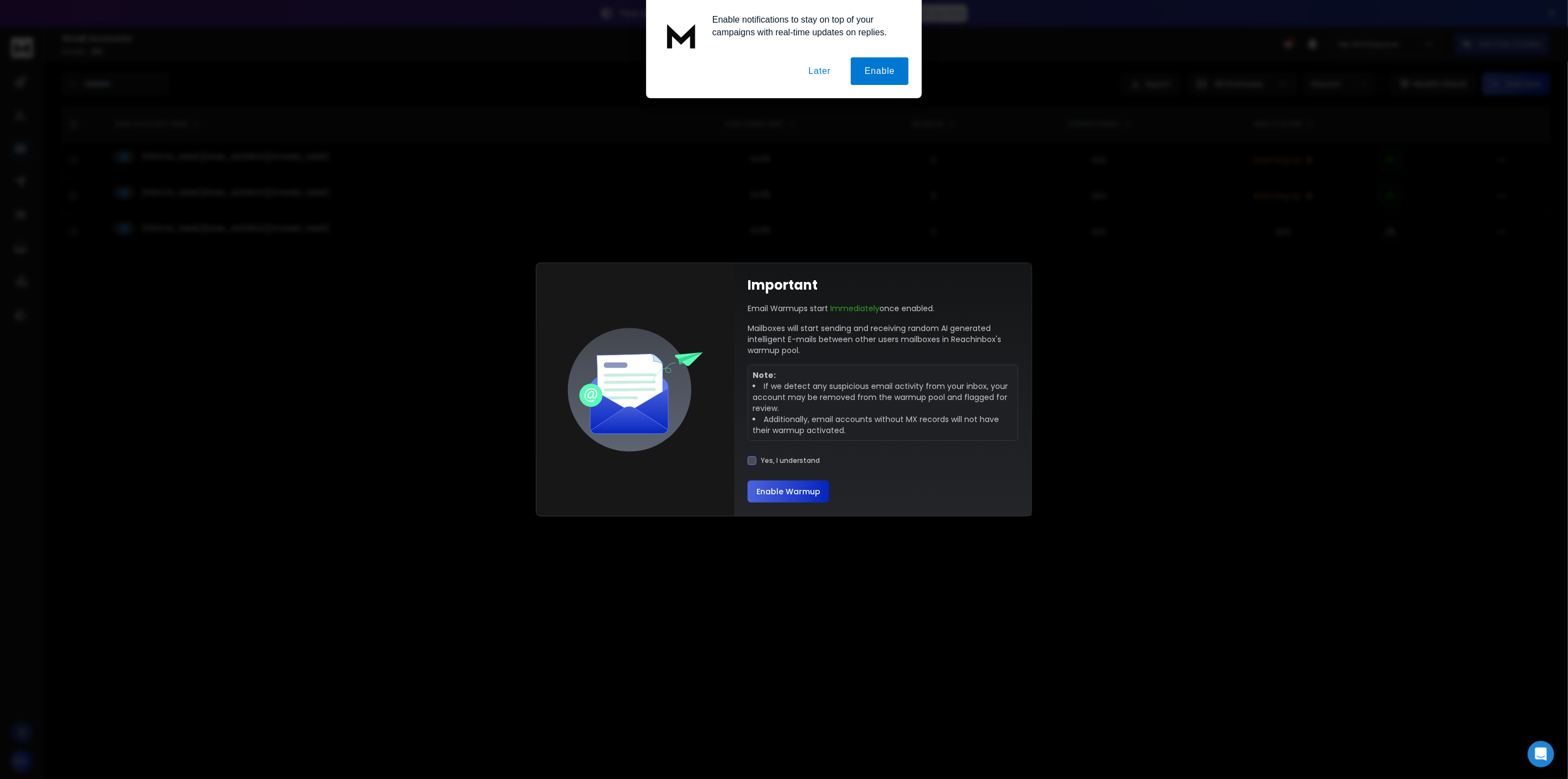
click at [758, 463] on div "Yes, I understand" at bounding box center [783, 461] width 72 height 9
click at [747, 460] on div "Important Email Warmups start Immediately once enabled. Mailboxes will start se…" at bounding box center [883, 390] width 297 height 253
click at [750, 459] on button "Yes, I understand" at bounding box center [752, 461] width 9 height 9
click at [803, 494] on button "Enable Warmup" at bounding box center [788, 490] width 82 height 22
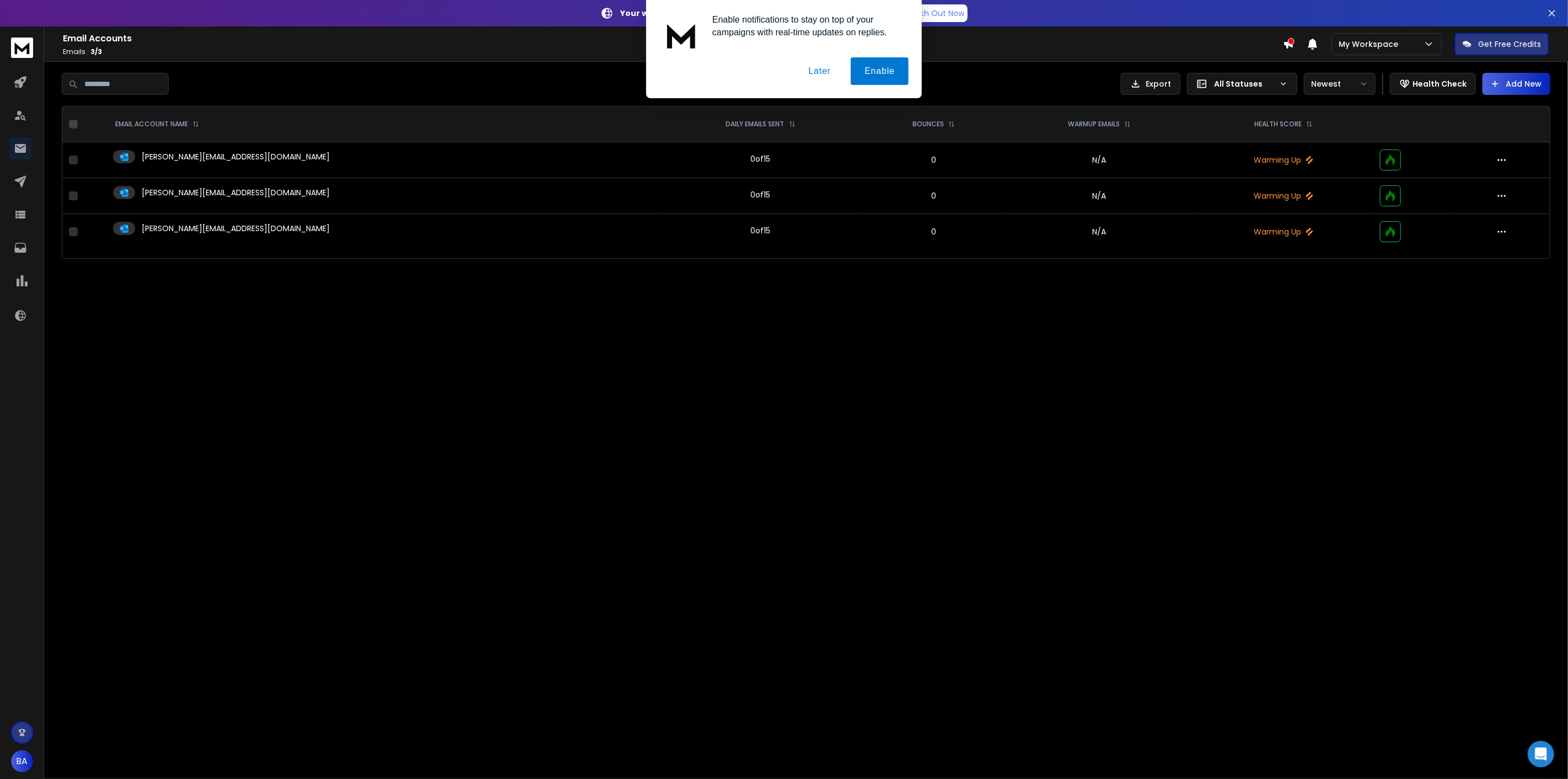
drag, startPoint x: 819, startPoint y: 73, endPoint x: 826, endPoint y: 163, distance: 90.3
click at [819, 73] on button "Later" at bounding box center [819, 71] width 50 height 28
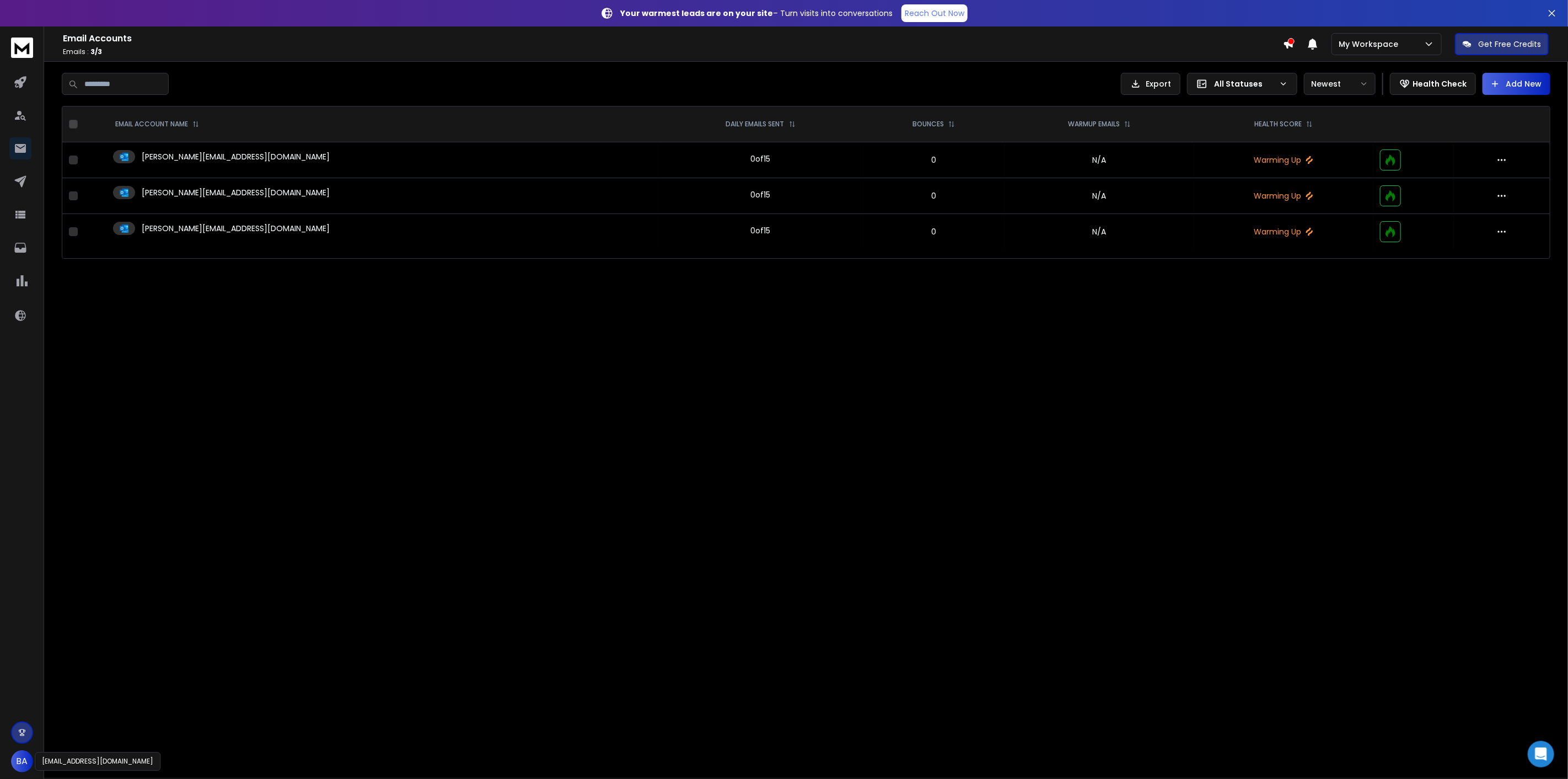
click at [28, 753] on span "BA" at bounding box center [22, 761] width 22 height 22
click at [70, 755] on p "Logout" at bounding box center [65, 760] width 26 height 11
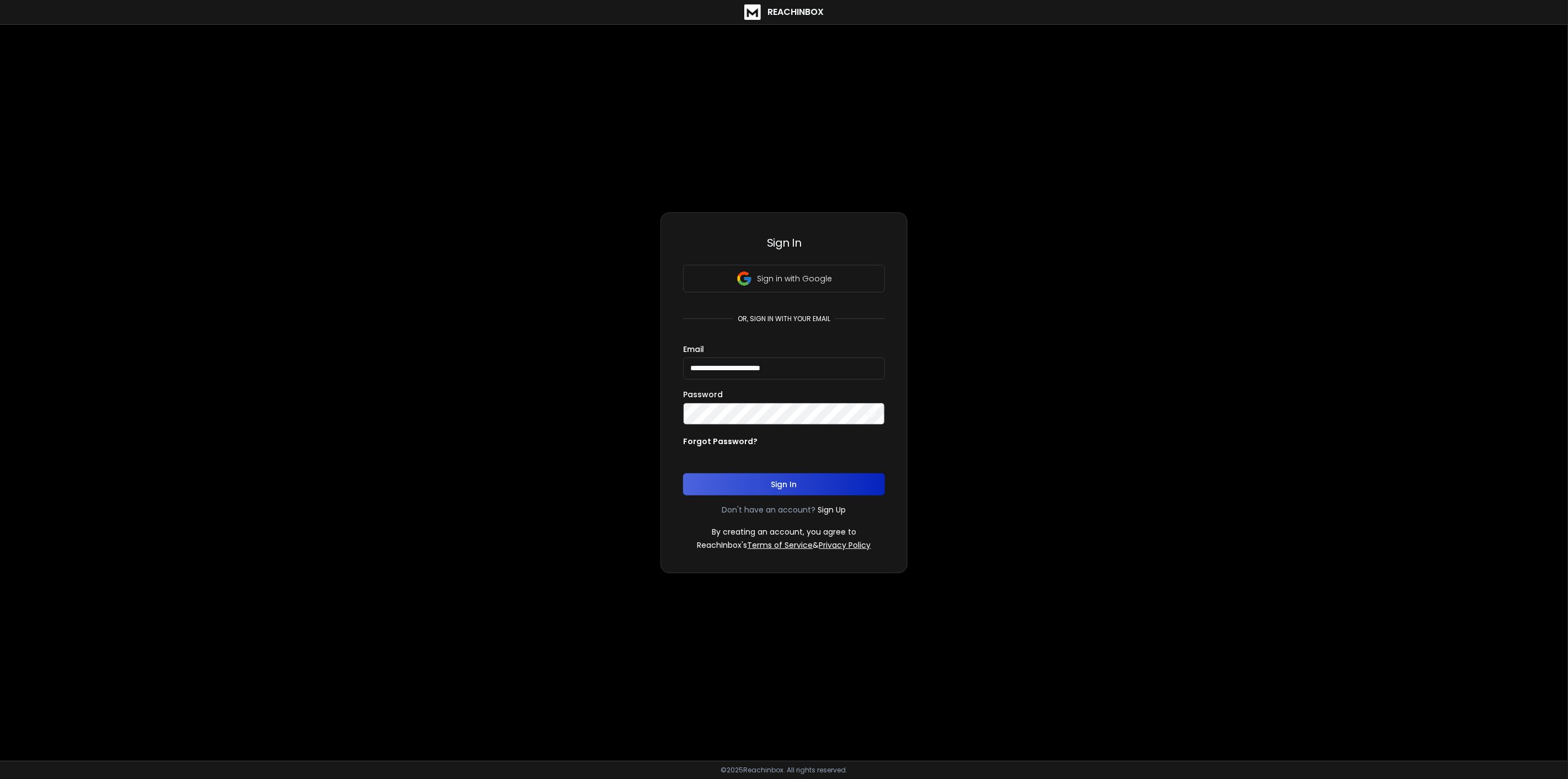
click at [729, 366] on input "**********" at bounding box center [784, 368] width 202 height 22
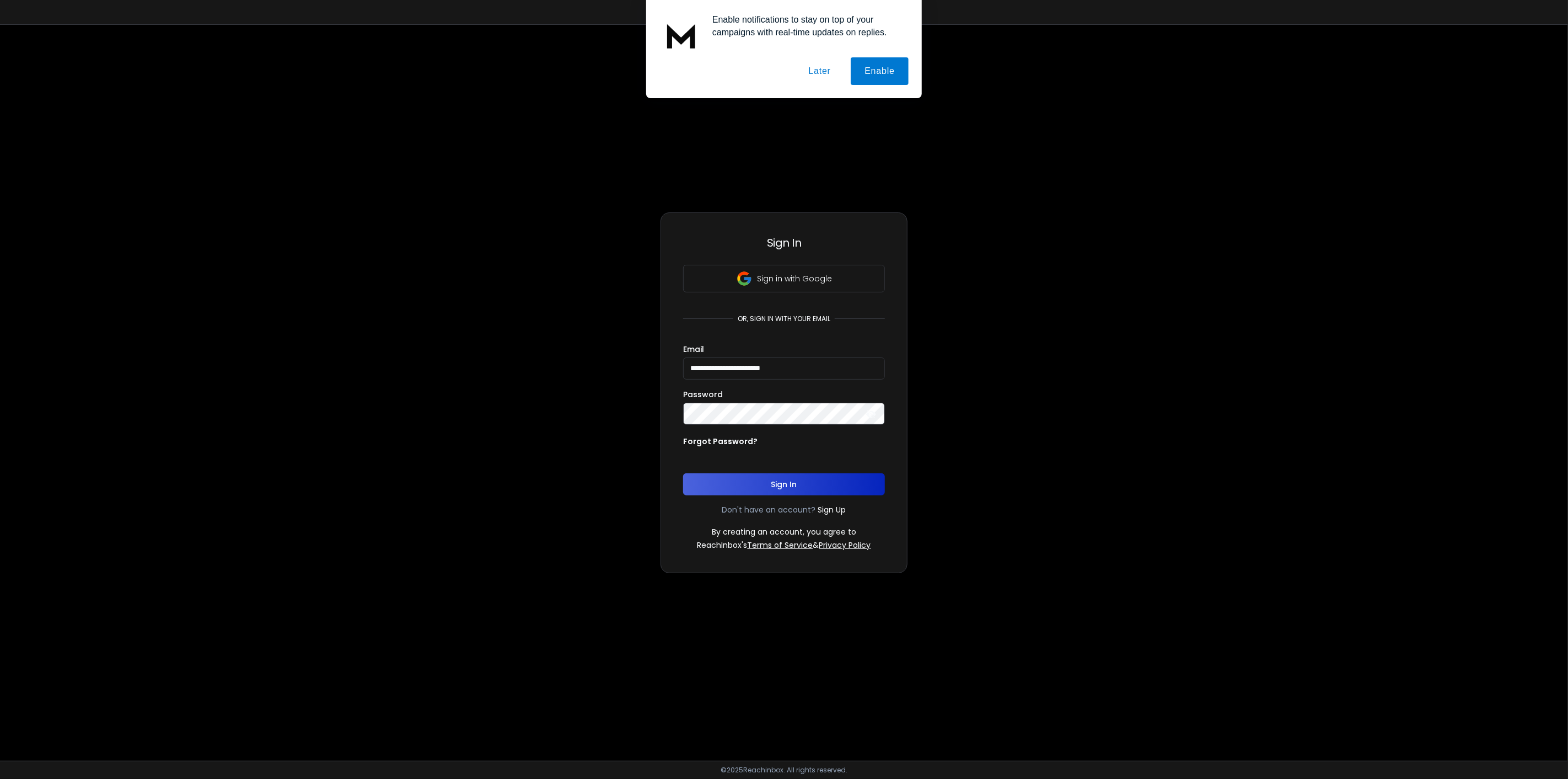
type input "**********"
click at [857, 323] on div "**********" at bounding box center [784, 407] width 202 height 286
click at [825, 479] on button "Sign In" at bounding box center [784, 483] width 202 height 22
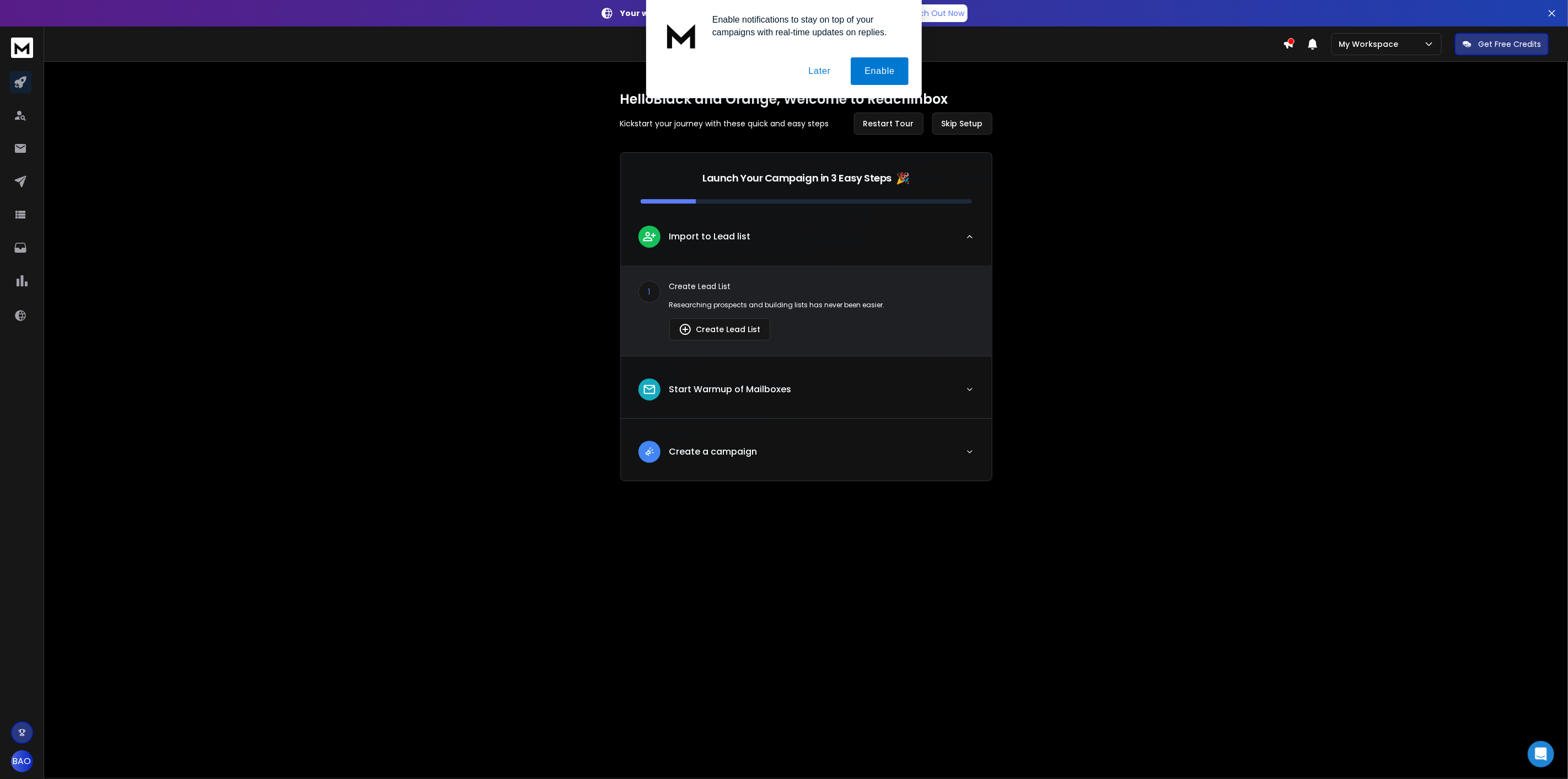
click at [780, 395] on p "Start Warmup of Mailboxes" at bounding box center [730, 389] width 123 height 13
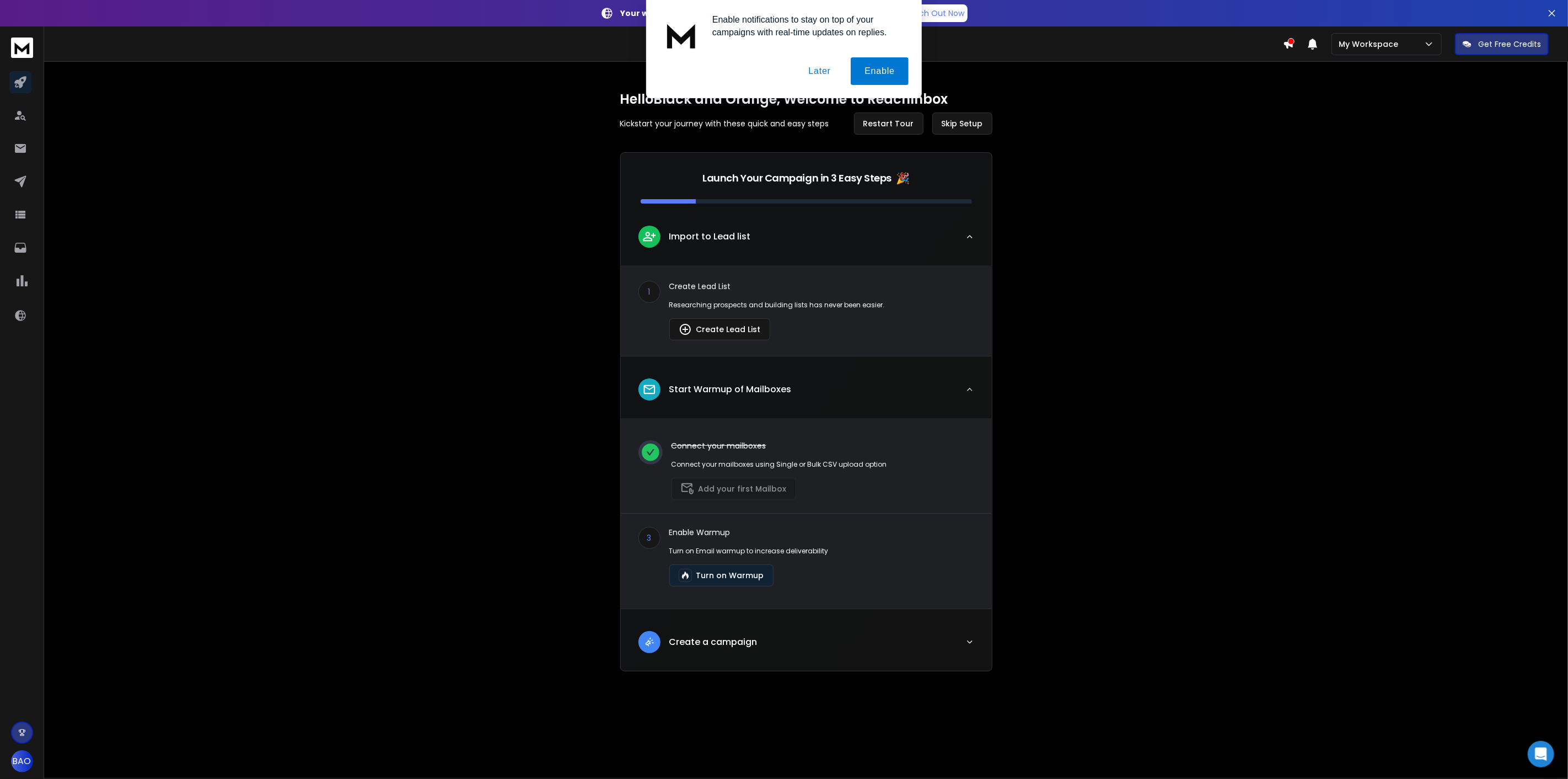
click at [739, 583] on button "Turn on Warmup" at bounding box center [721, 575] width 104 height 22
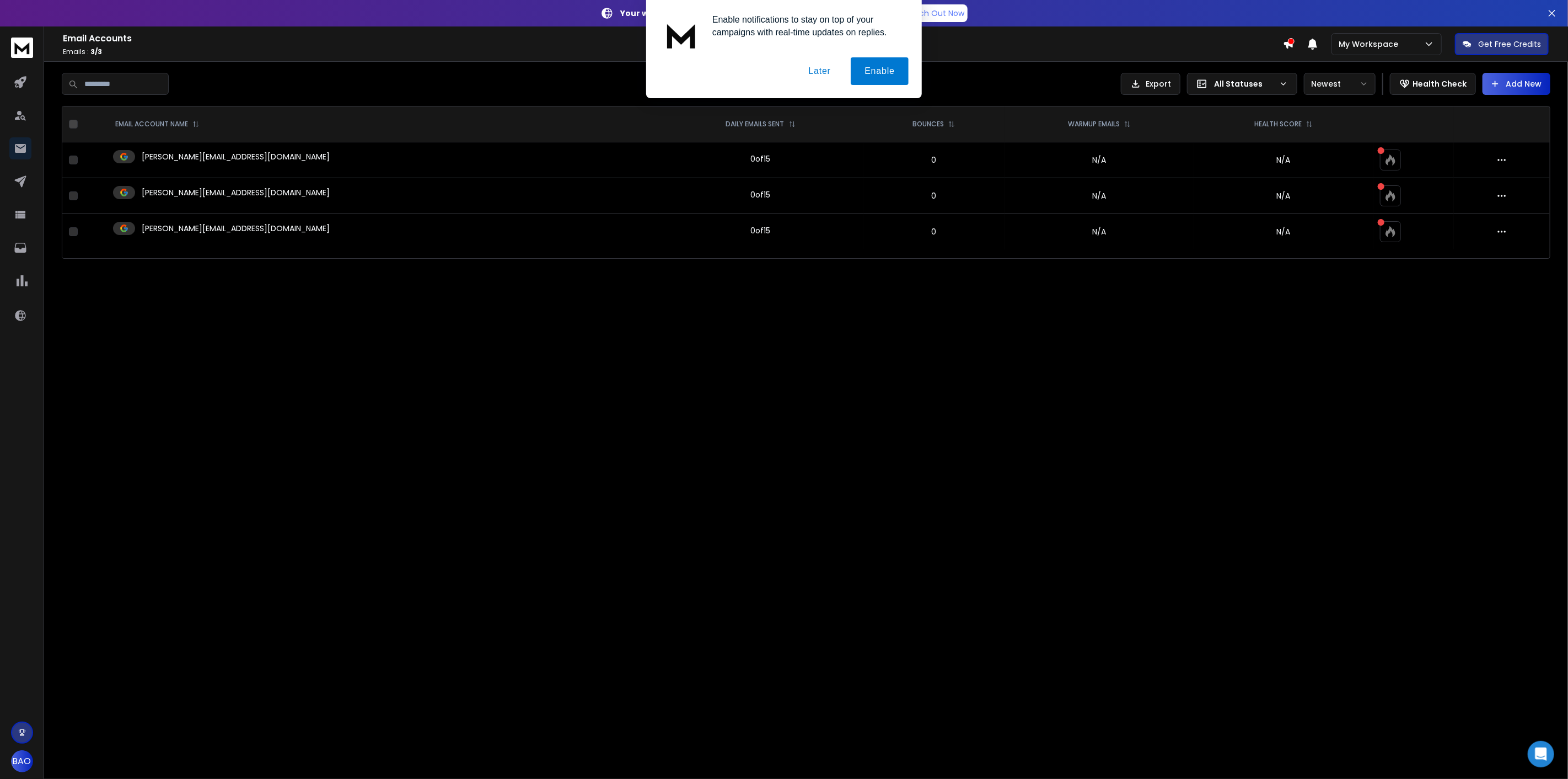
click at [1386, 159] on icon at bounding box center [1390, 160] width 10 height 11
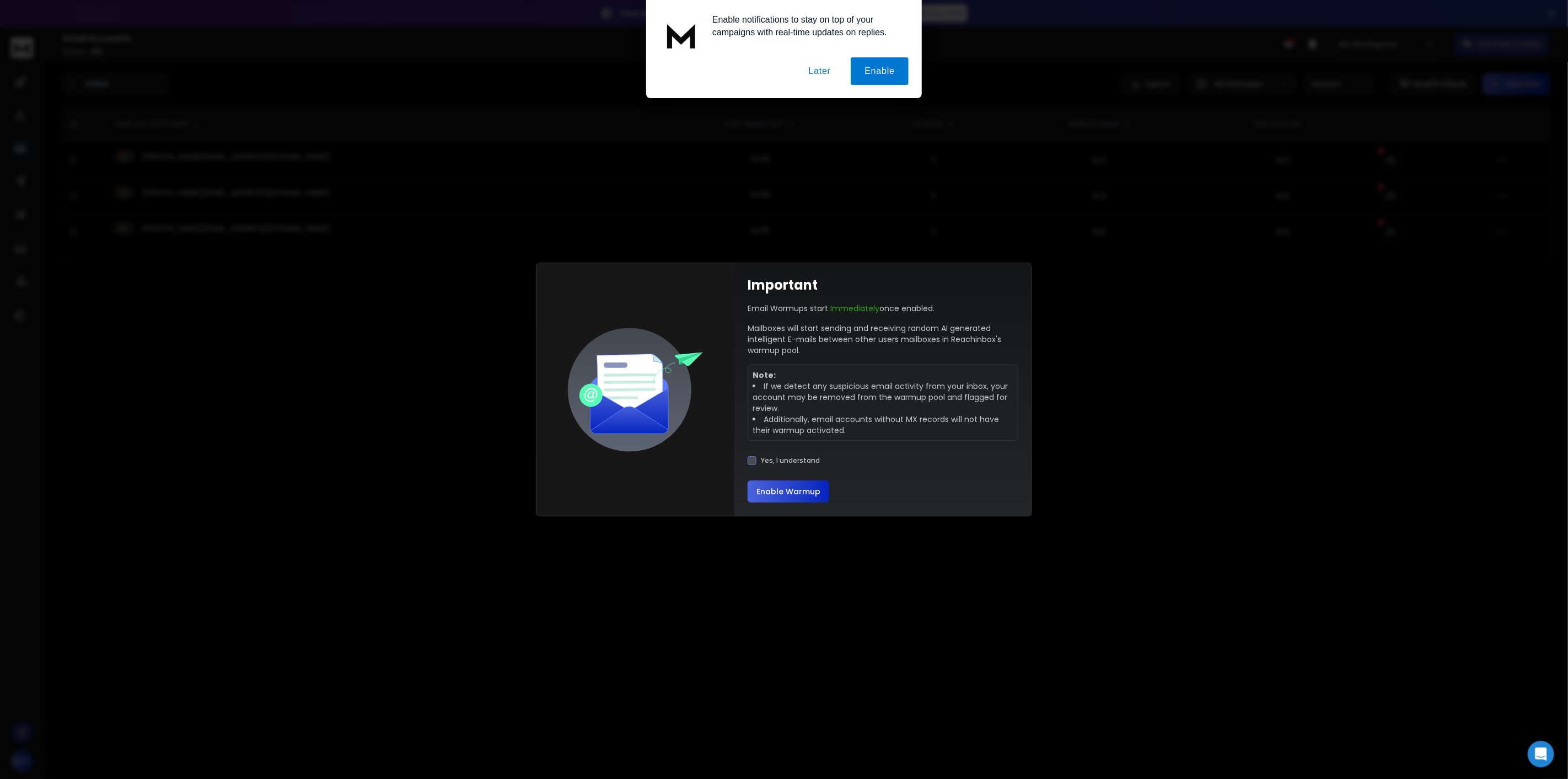
click at [773, 464] on label "Yes, I understand" at bounding box center [790, 461] width 59 height 9
click at [747, 462] on button "Yes, I understand" at bounding box center [752, 461] width 9 height 9
click at [762, 494] on button "Enable Warmup" at bounding box center [788, 490] width 82 height 22
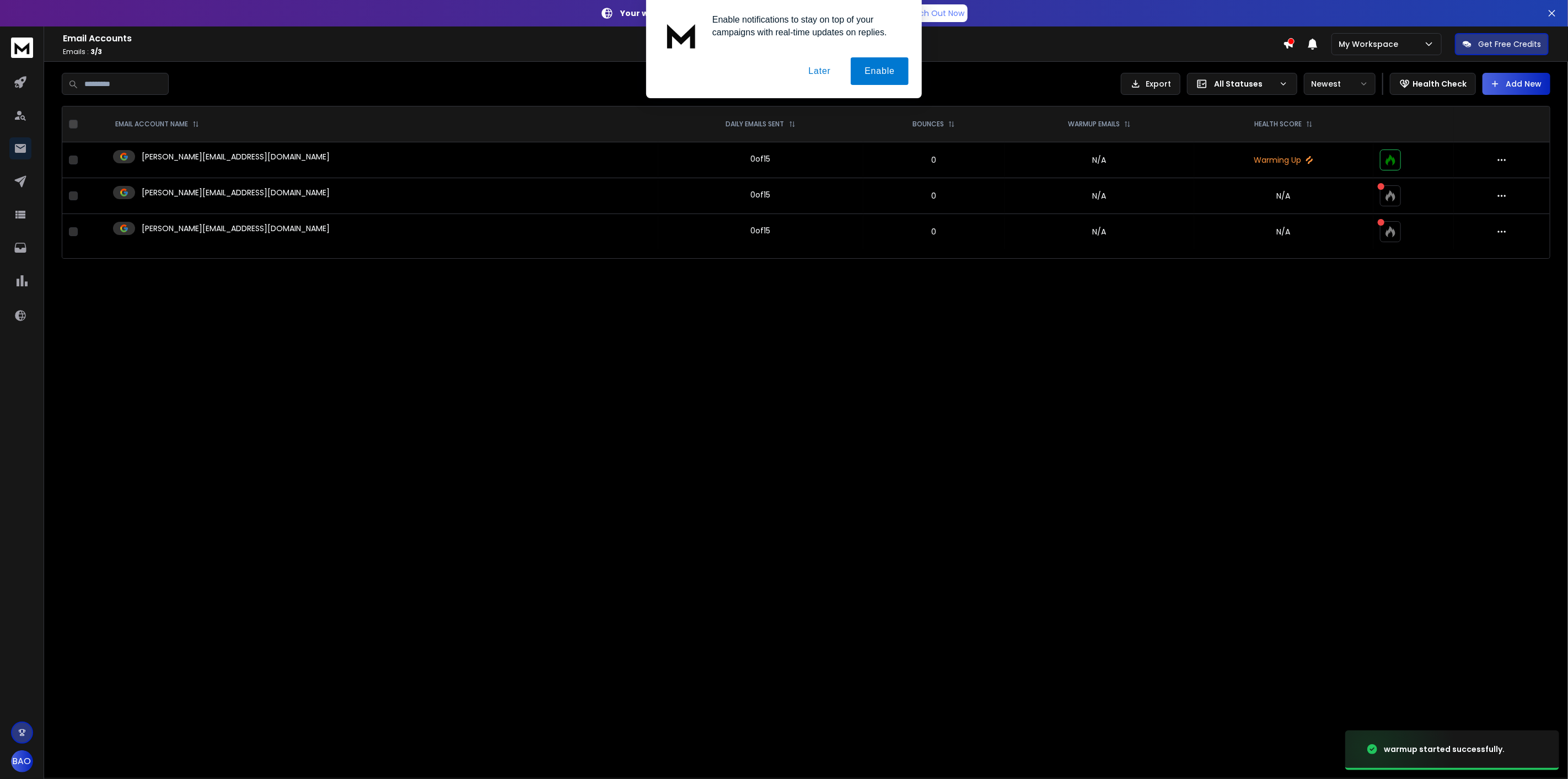
click at [821, 73] on button "Later" at bounding box center [819, 71] width 50 height 28
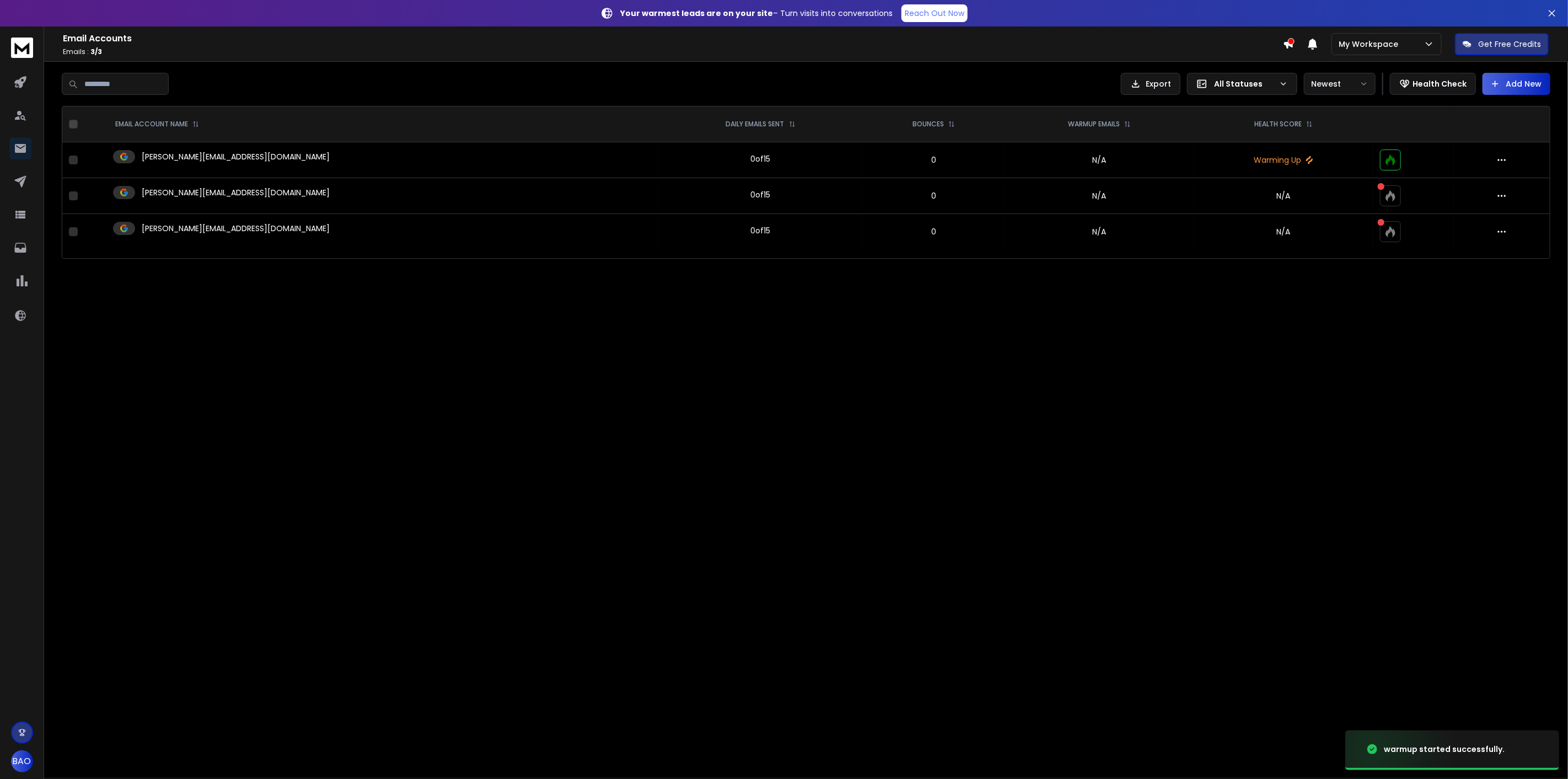
click at [1365, 192] on td "N/A" at bounding box center [1284, 196] width 179 height 36
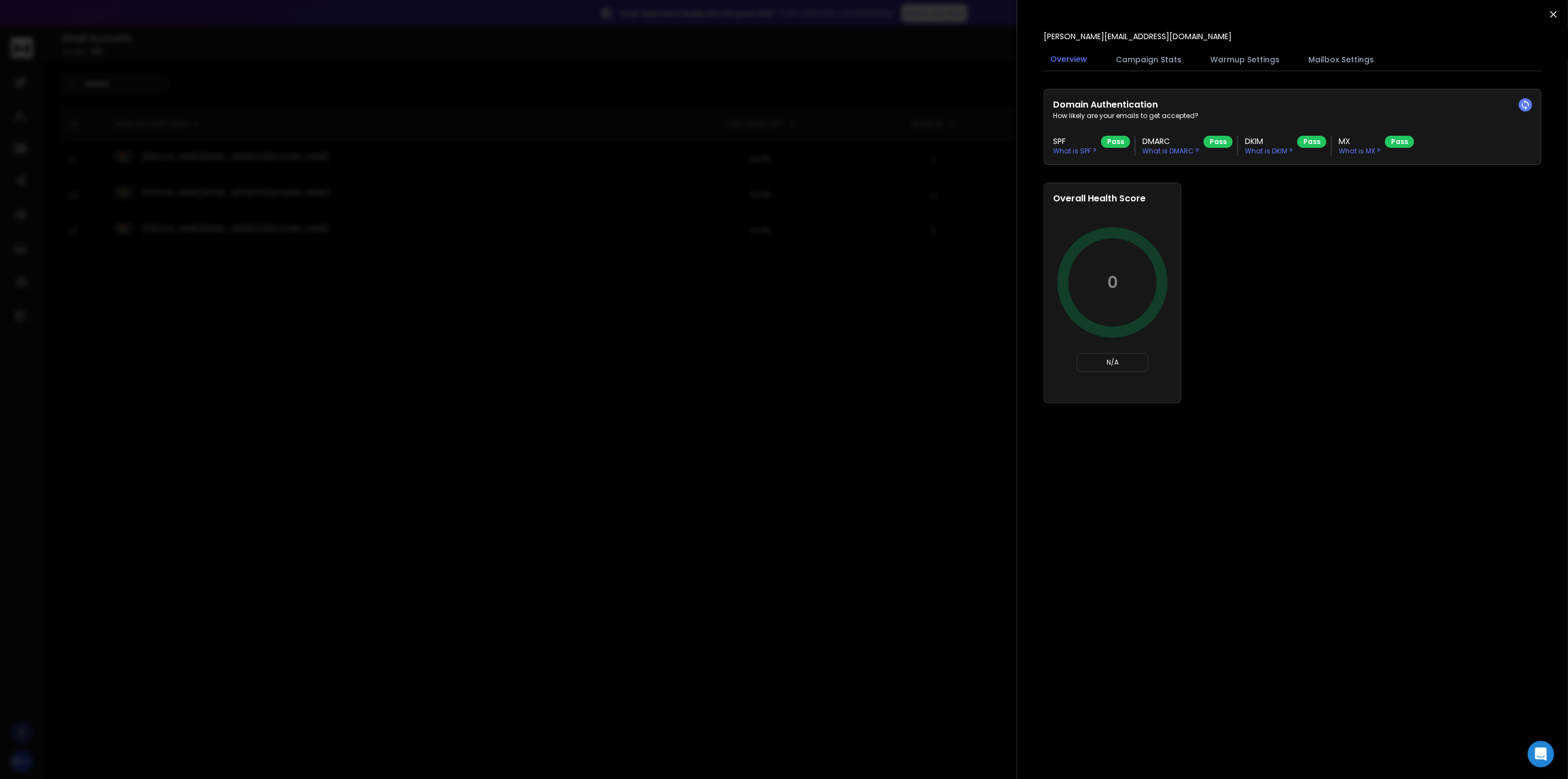
click at [1548, 14] on icon "button" at bounding box center [1553, 14] width 11 height 11
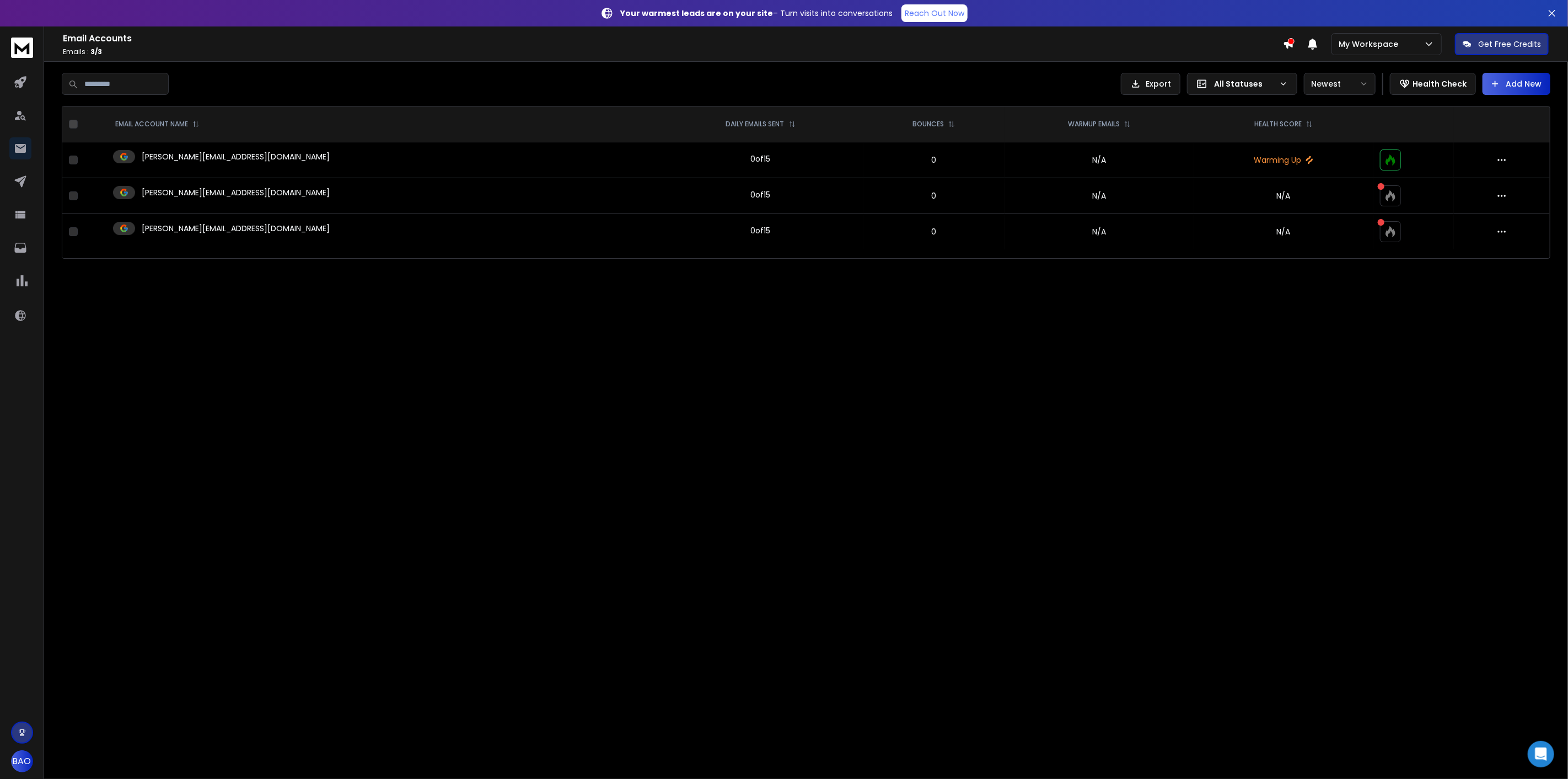
click at [1388, 191] on icon at bounding box center [1390, 196] width 11 height 11
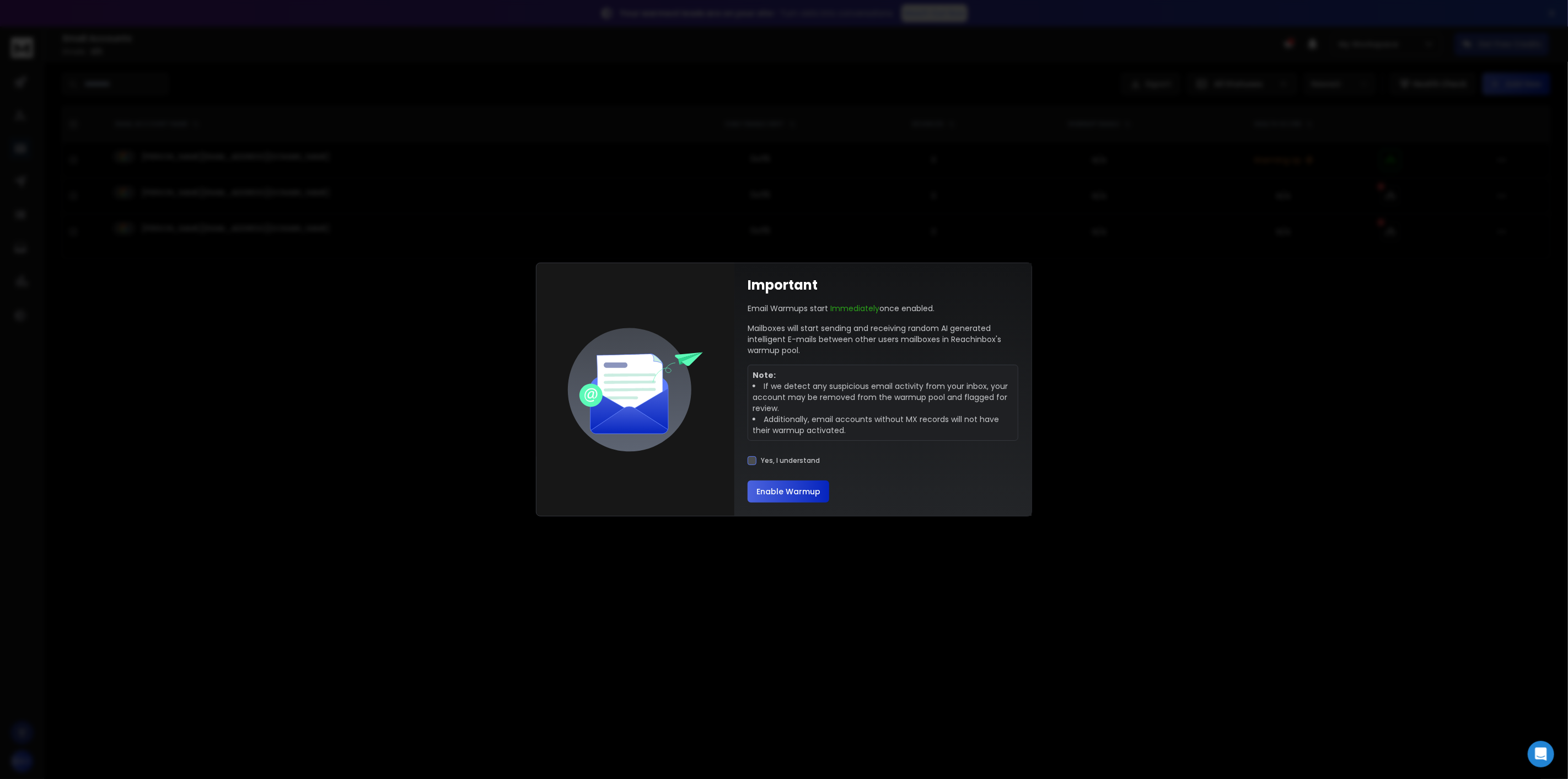
click at [754, 460] on button "Yes, I understand" at bounding box center [752, 461] width 9 height 9
click at [774, 496] on button "Enable Warmup" at bounding box center [788, 490] width 82 height 22
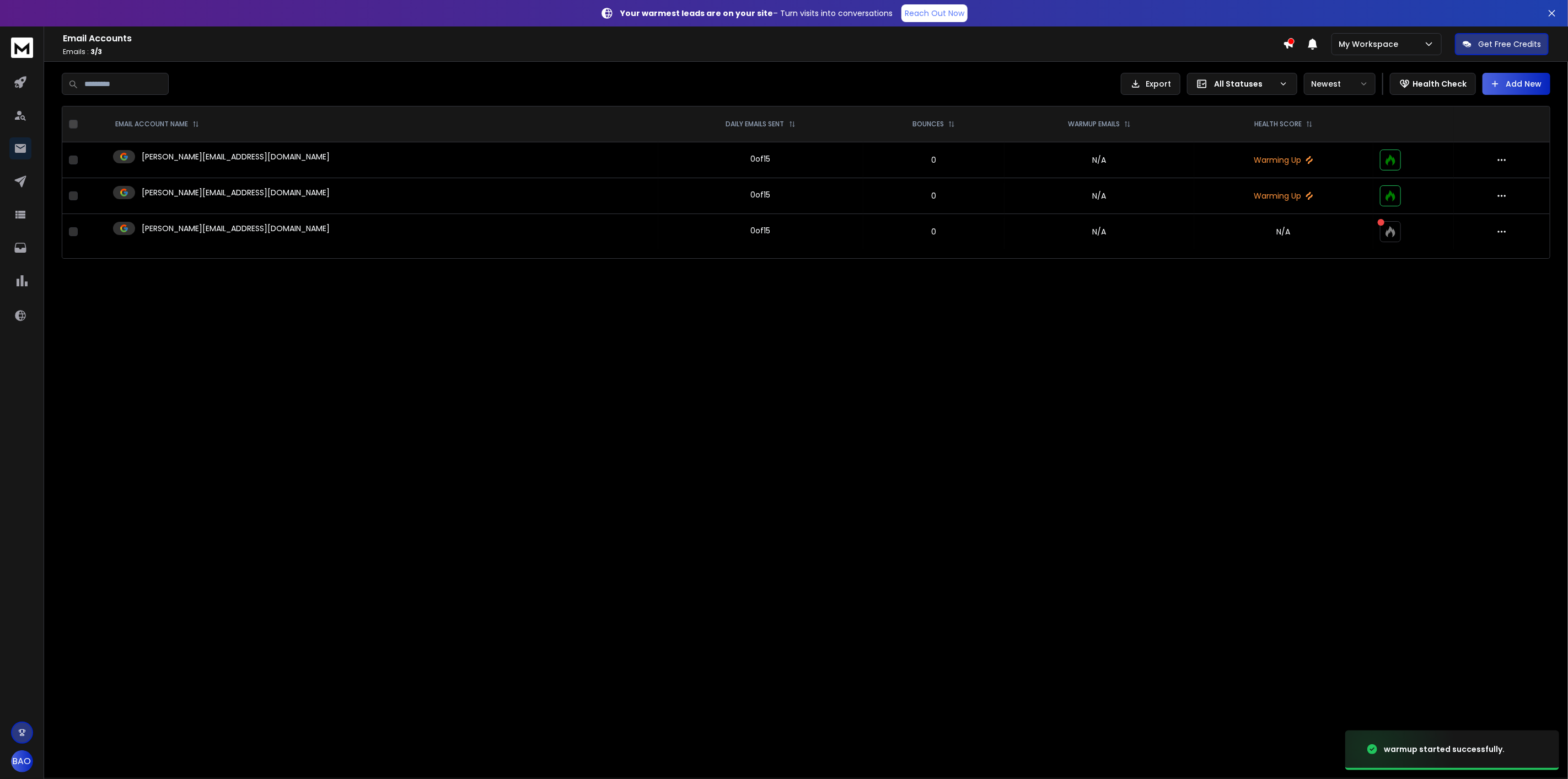
click at [1385, 236] on icon at bounding box center [1390, 231] width 11 height 11
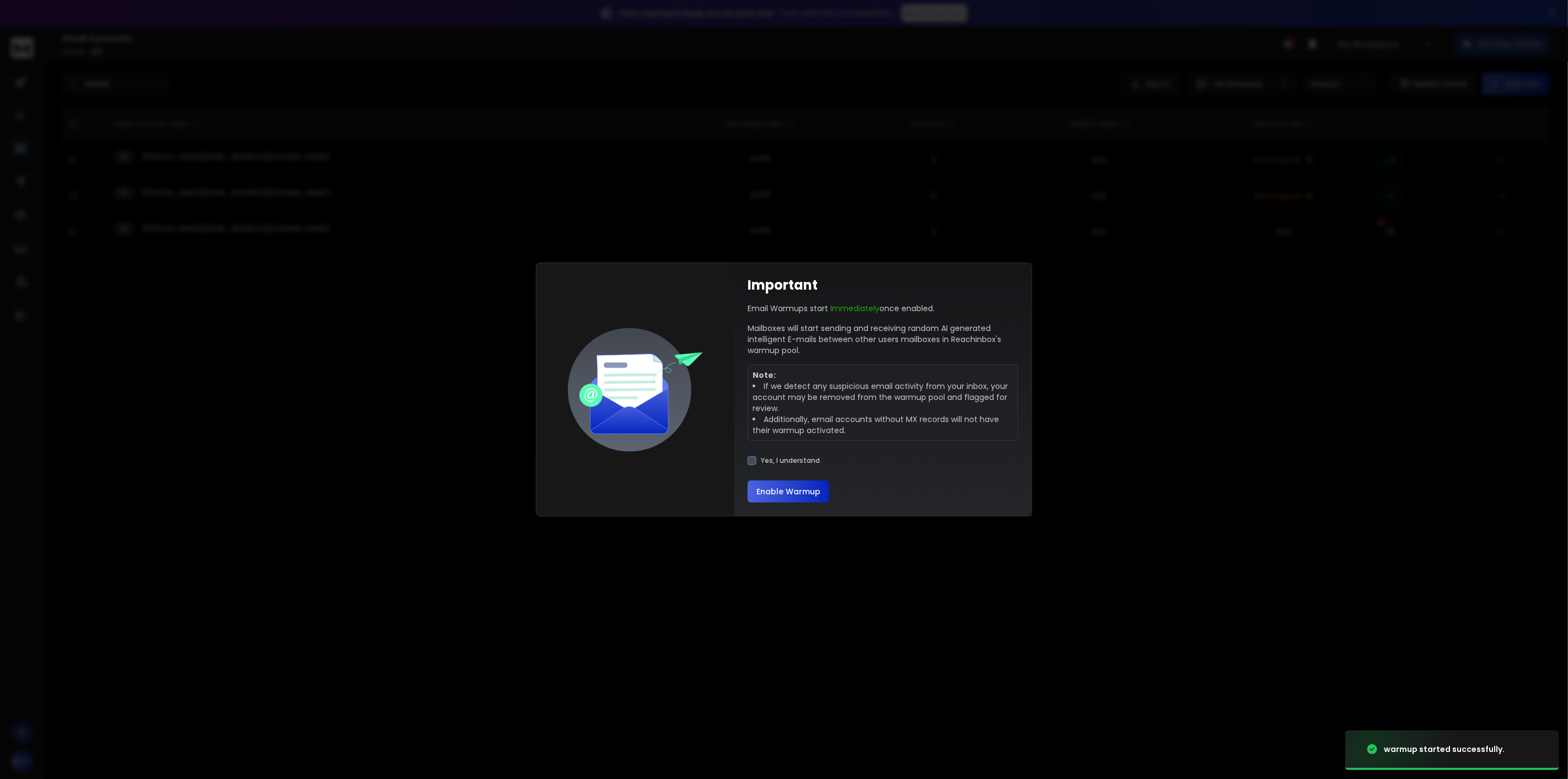
click at [747, 468] on div "Yes, I understand" at bounding box center [783, 460] width 72 height 22
click at [747, 463] on div "Yes, I understand" at bounding box center [783, 461] width 72 height 9
click at [753, 462] on button "Yes, I understand" at bounding box center [752, 461] width 9 height 9
click at [769, 491] on button "Enable Warmup" at bounding box center [788, 490] width 82 height 22
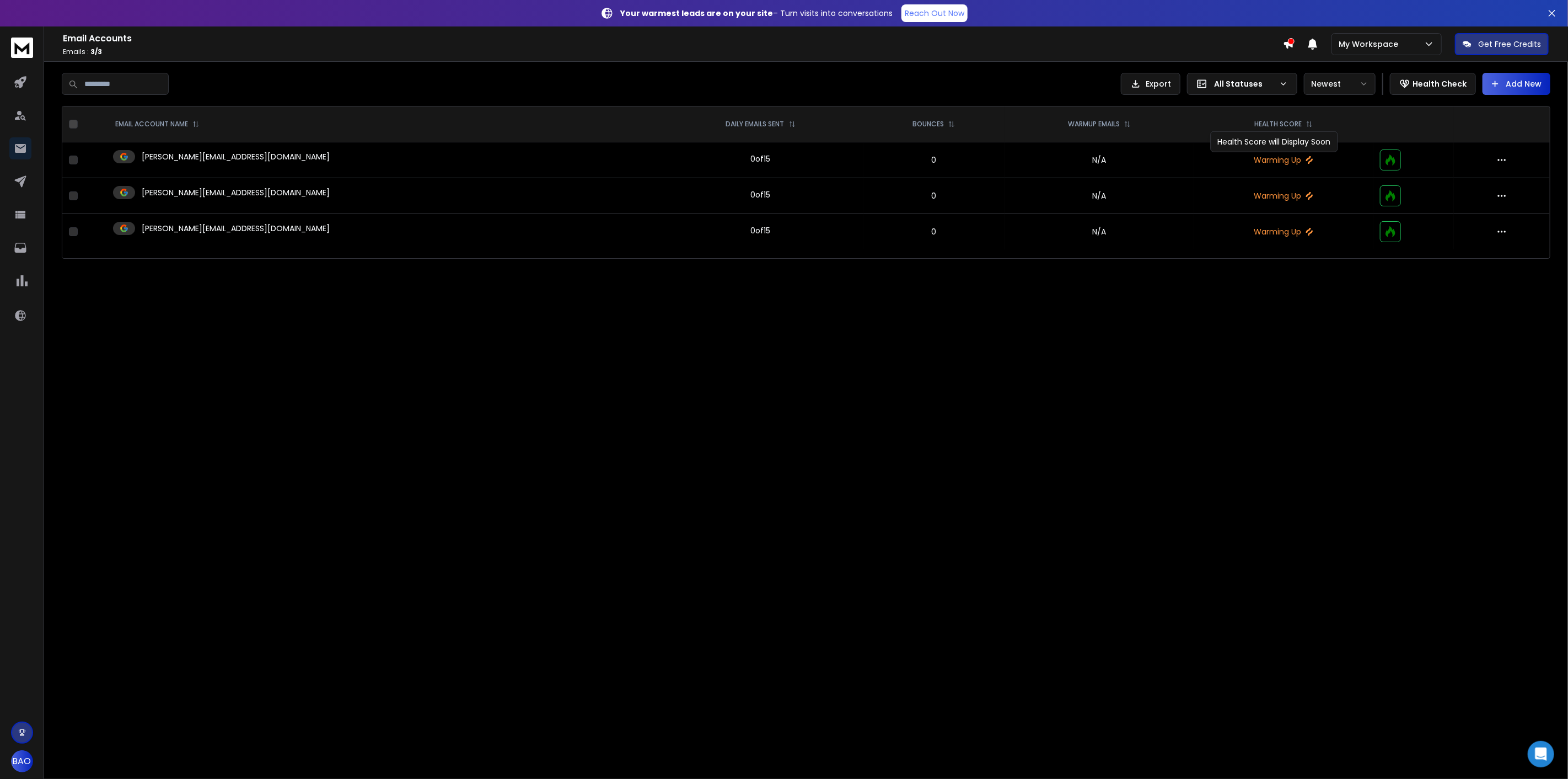
click at [1282, 162] on p "Warming Up" at bounding box center [1284, 160] width 166 height 11
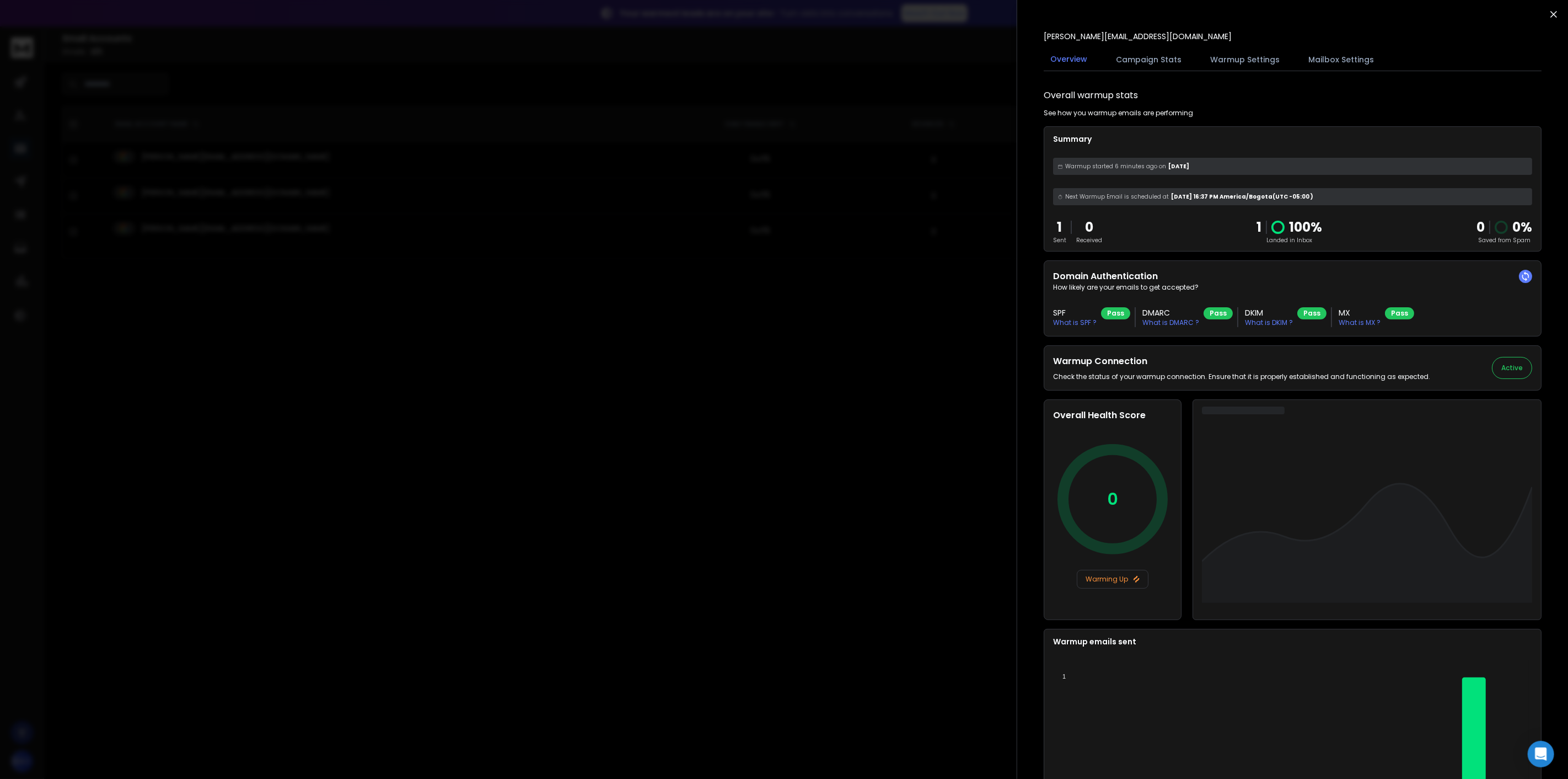
click at [1551, 11] on icon "button" at bounding box center [1553, 14] width 11 height 11
